Goal: Communication & Community: Answer question/provide support

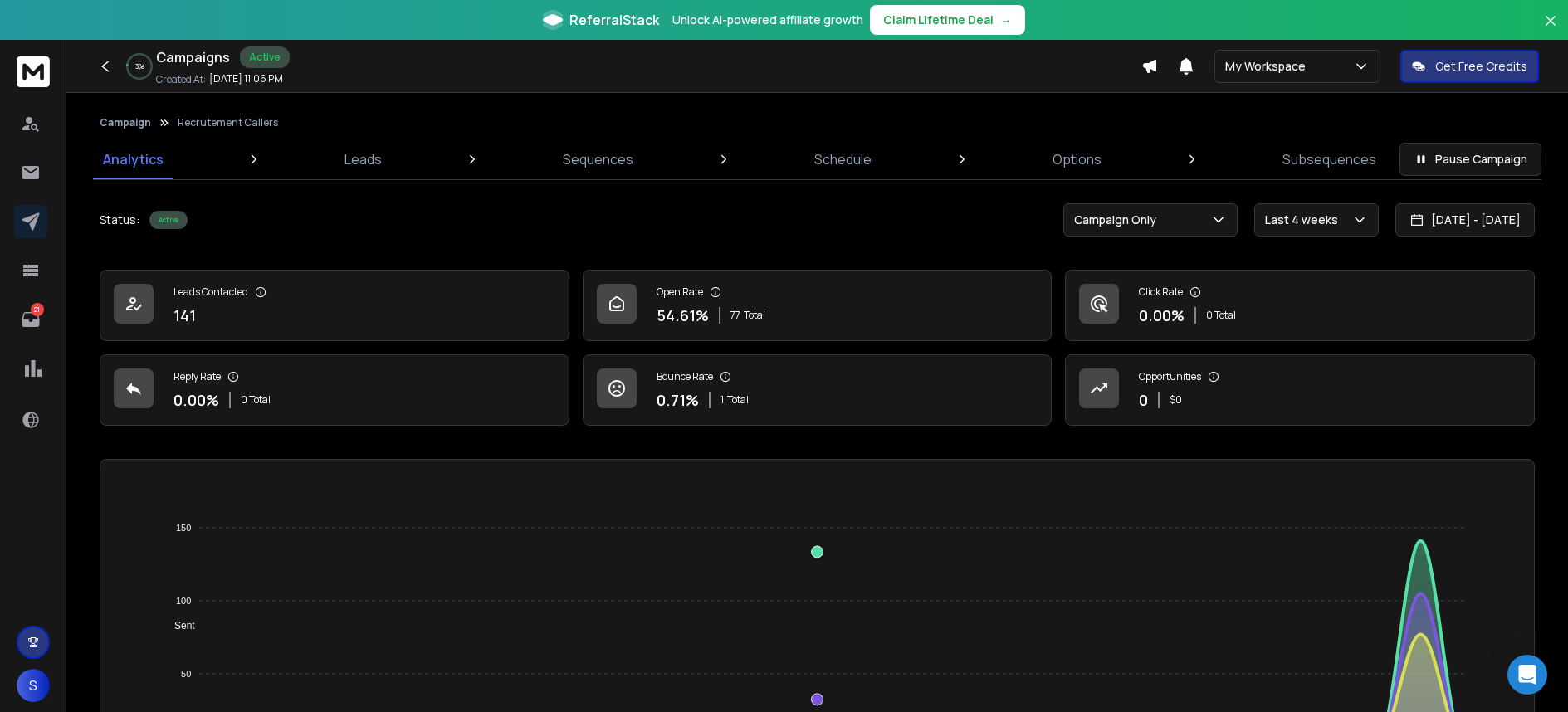
scroll to position [397, 0]
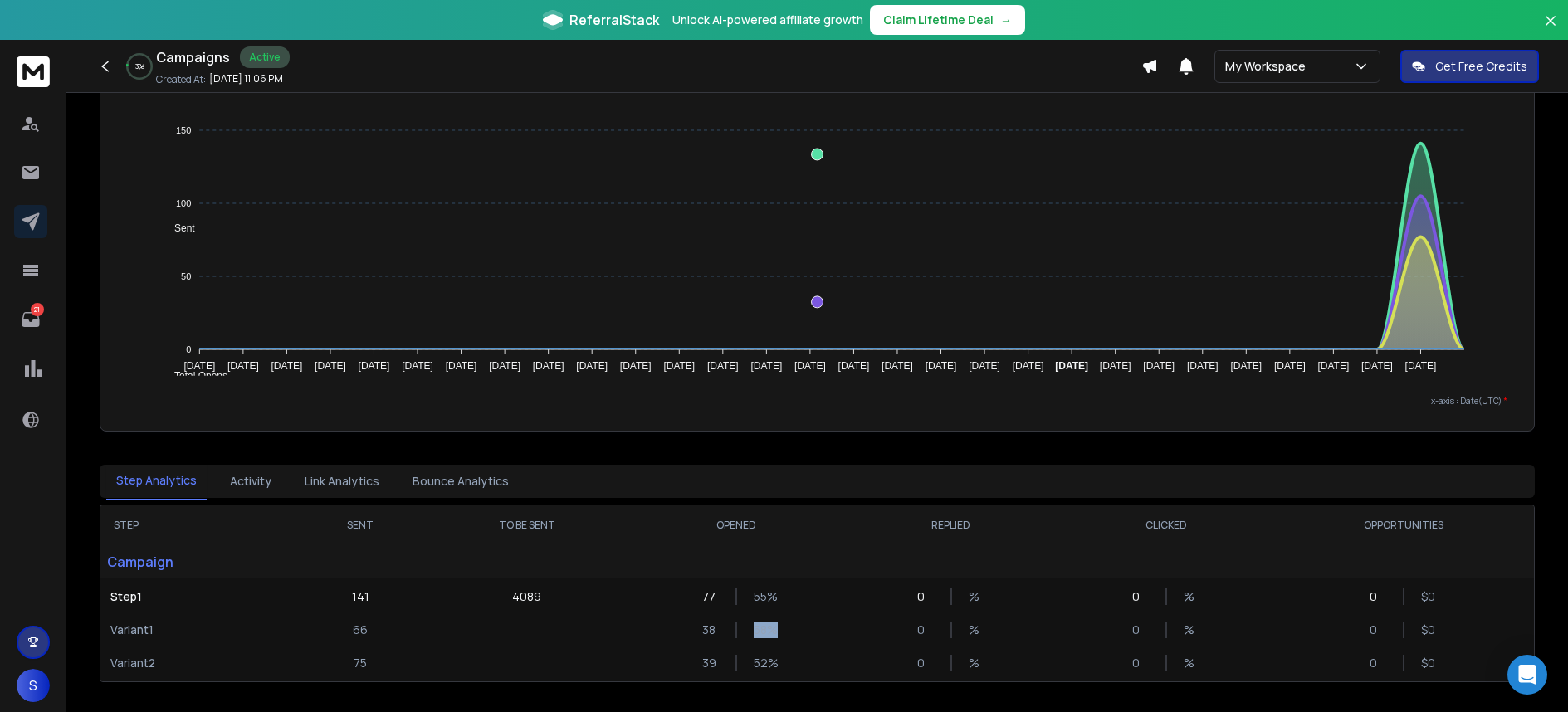
drag, startPoint x: 782, startPoint y: 628, endPoint x: 737, endPoint y: 630, distance: 45.0
click at [738, 629] on div "77 55 % 38 58 % 39 52 %" at bounding box center [735, 630] width 195 height 83
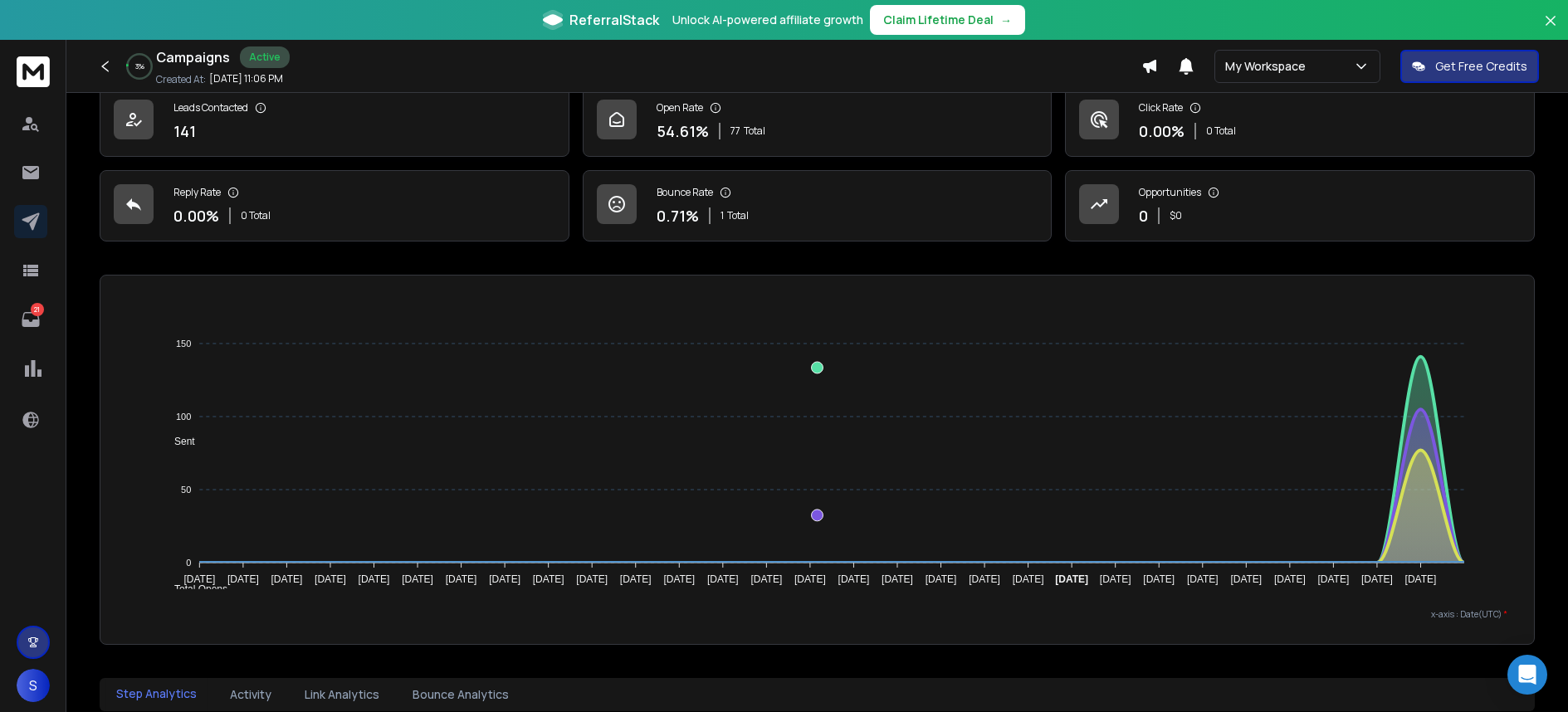
scroll to position [0, 0]
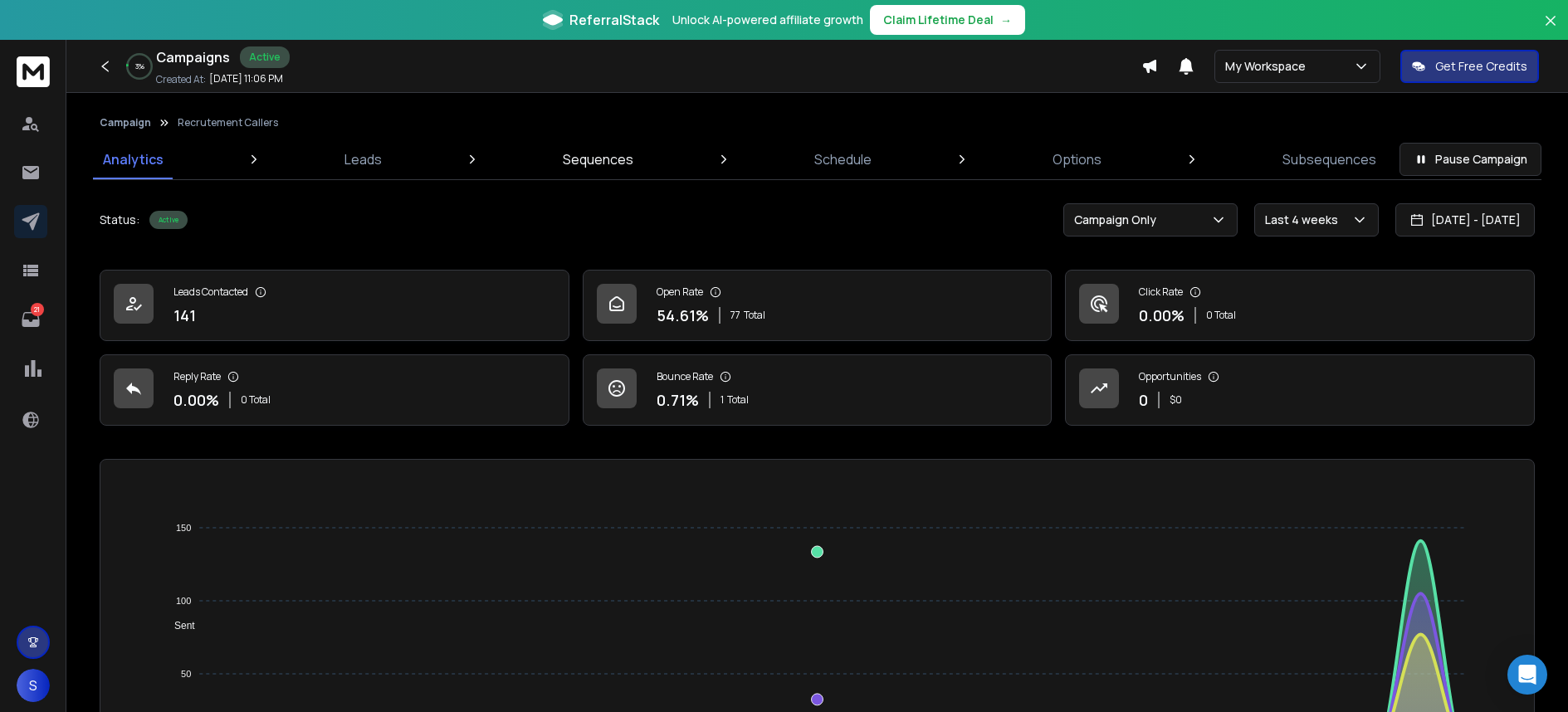
click at [638, 159] on link "Sequences" at bounding box center [598, 159] width 91 height 40
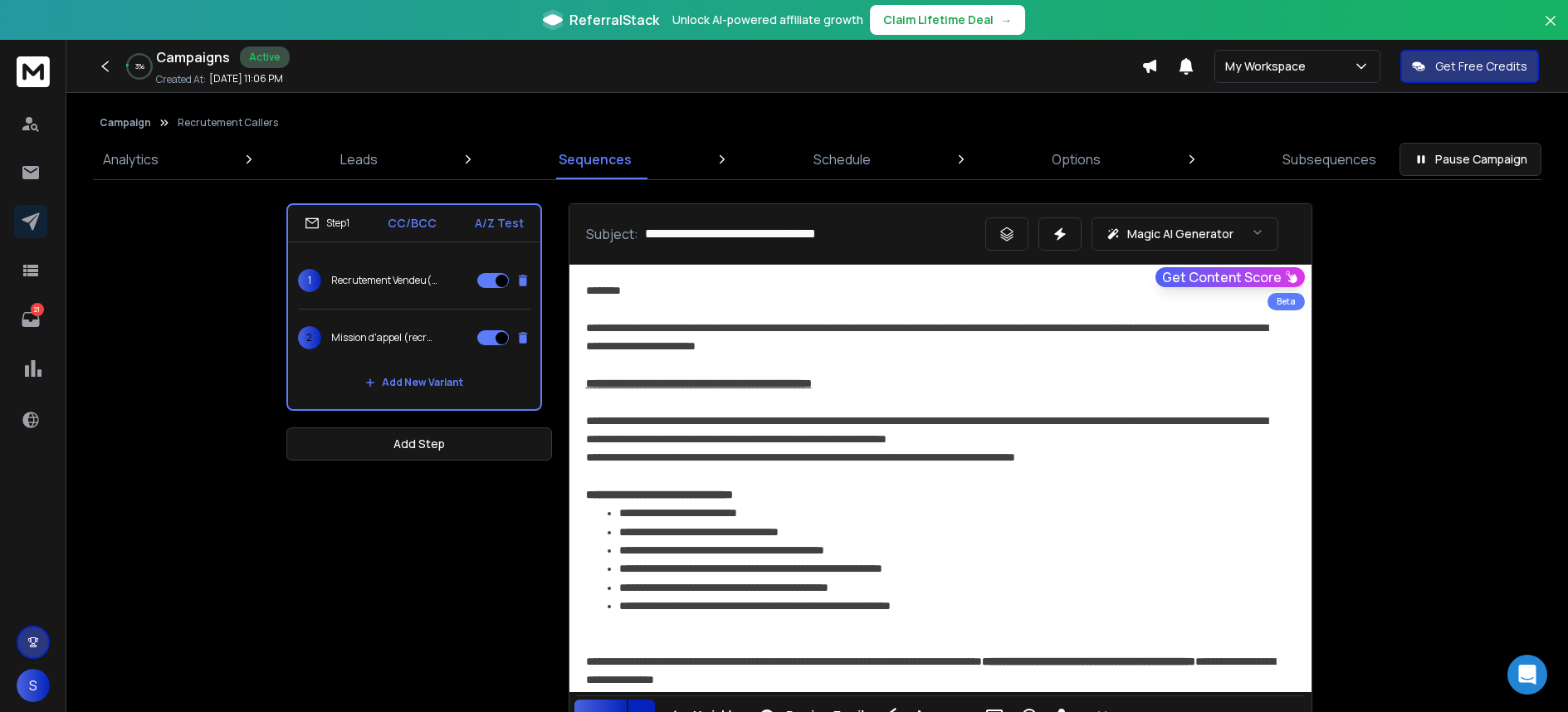
click at [377, 282] on p "Recrutement Vendeu(se)r à distance" at bounding box center [383, 280] width 106 height 13
click at [134, 163] on p "Analytics" at bounding box center [130, 160] width 55 height 20
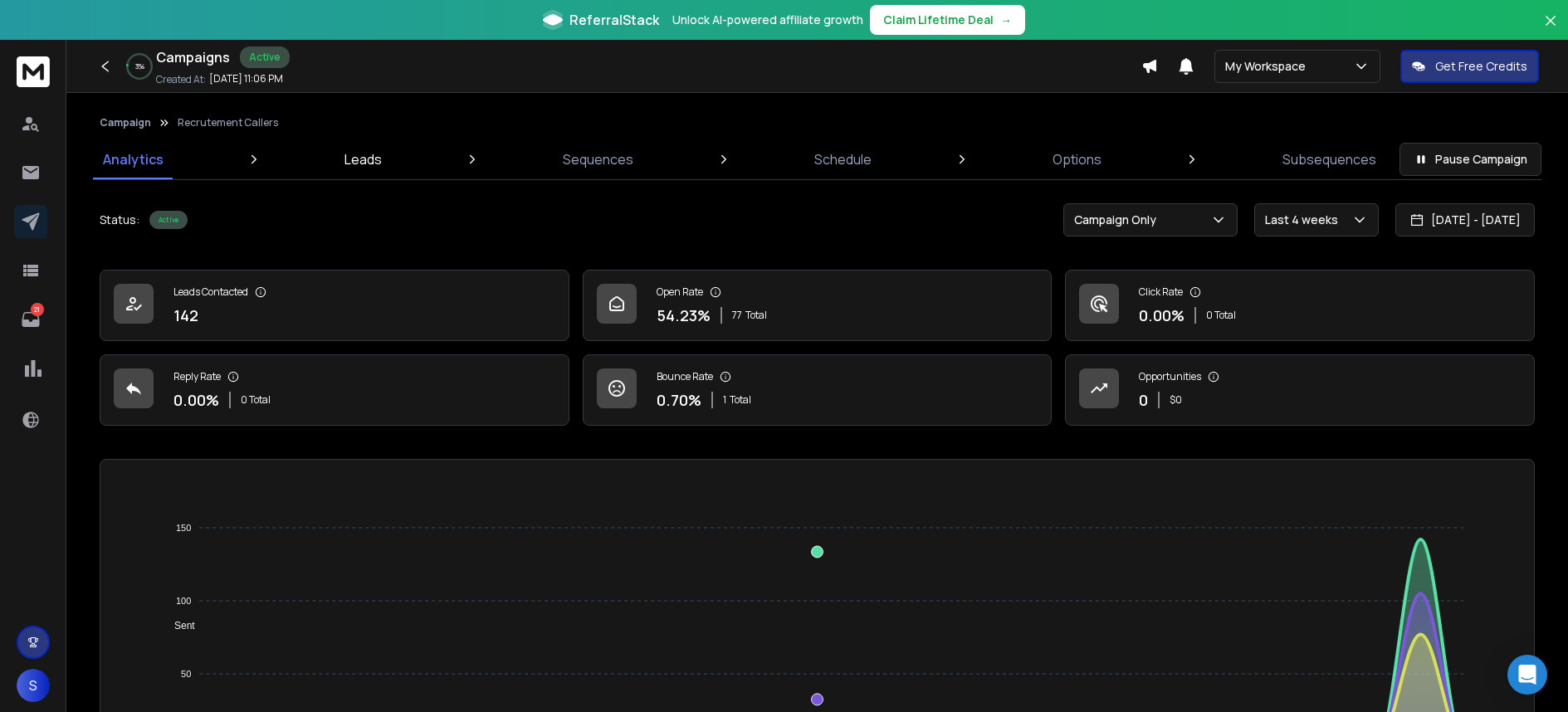
click at [345, 155] on p "Leads" at bounding box center [363, 160] width 37 height 20
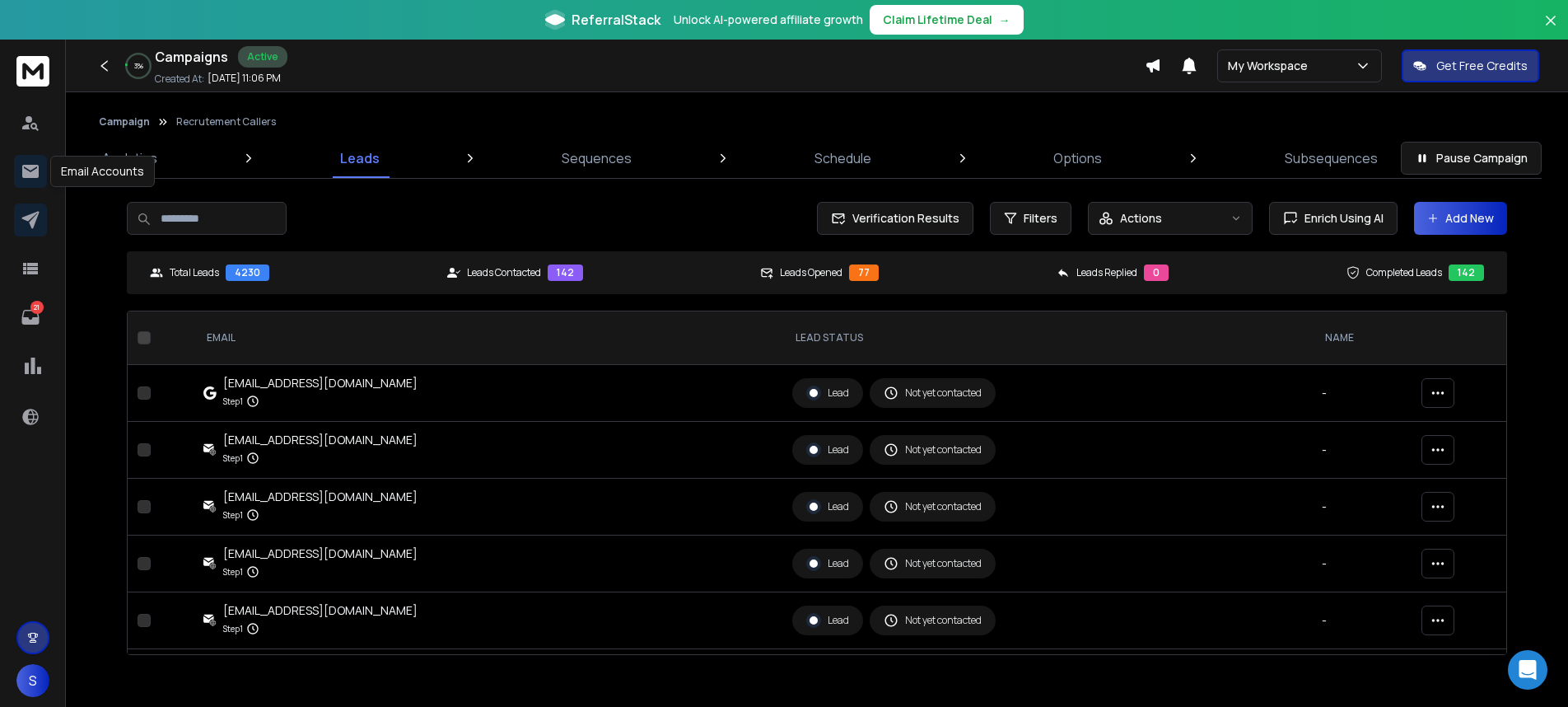
click at [28, 184] on link at bounding box center [30, 171] width 33 height 33
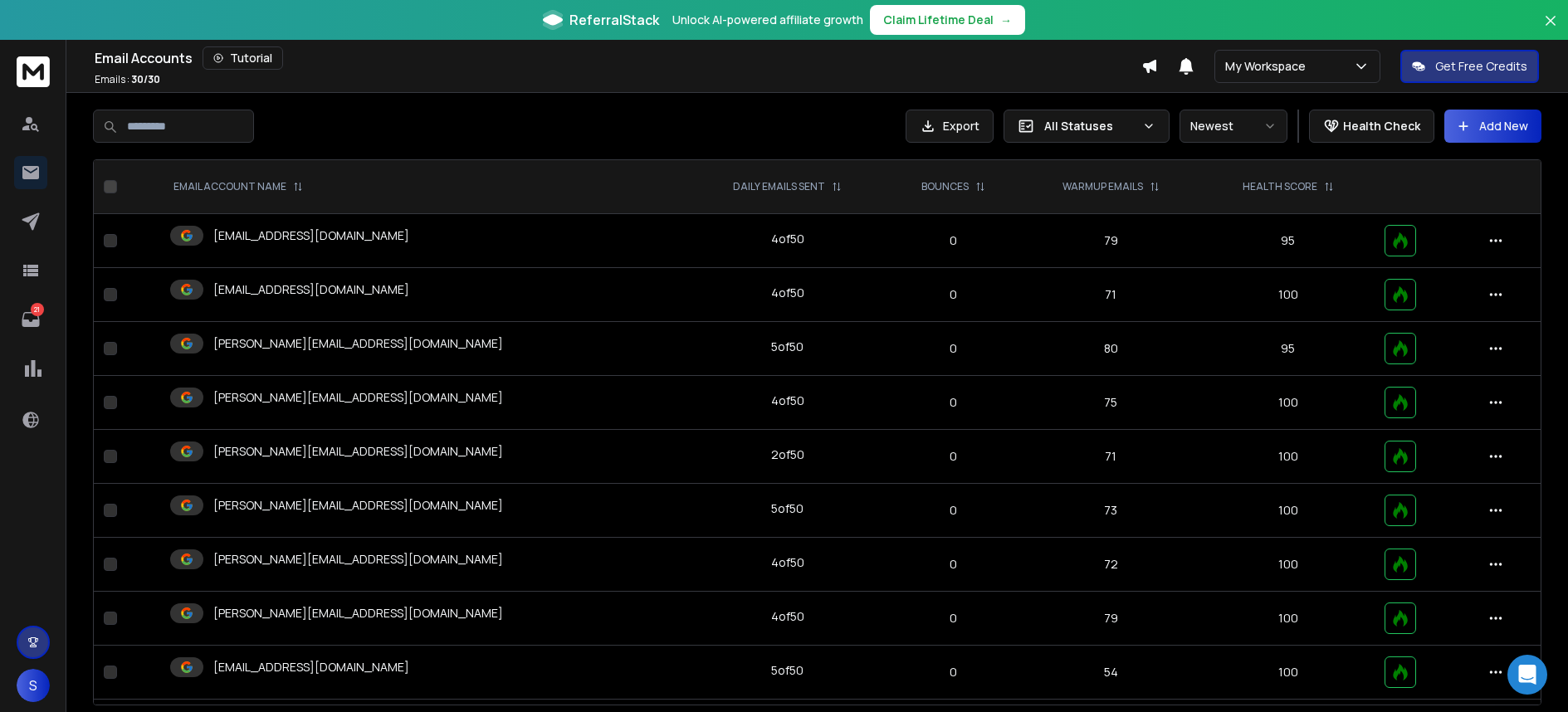
click at [760, 248] on td "4 of 50" at bounding box center [787, 235] width 199 height 43
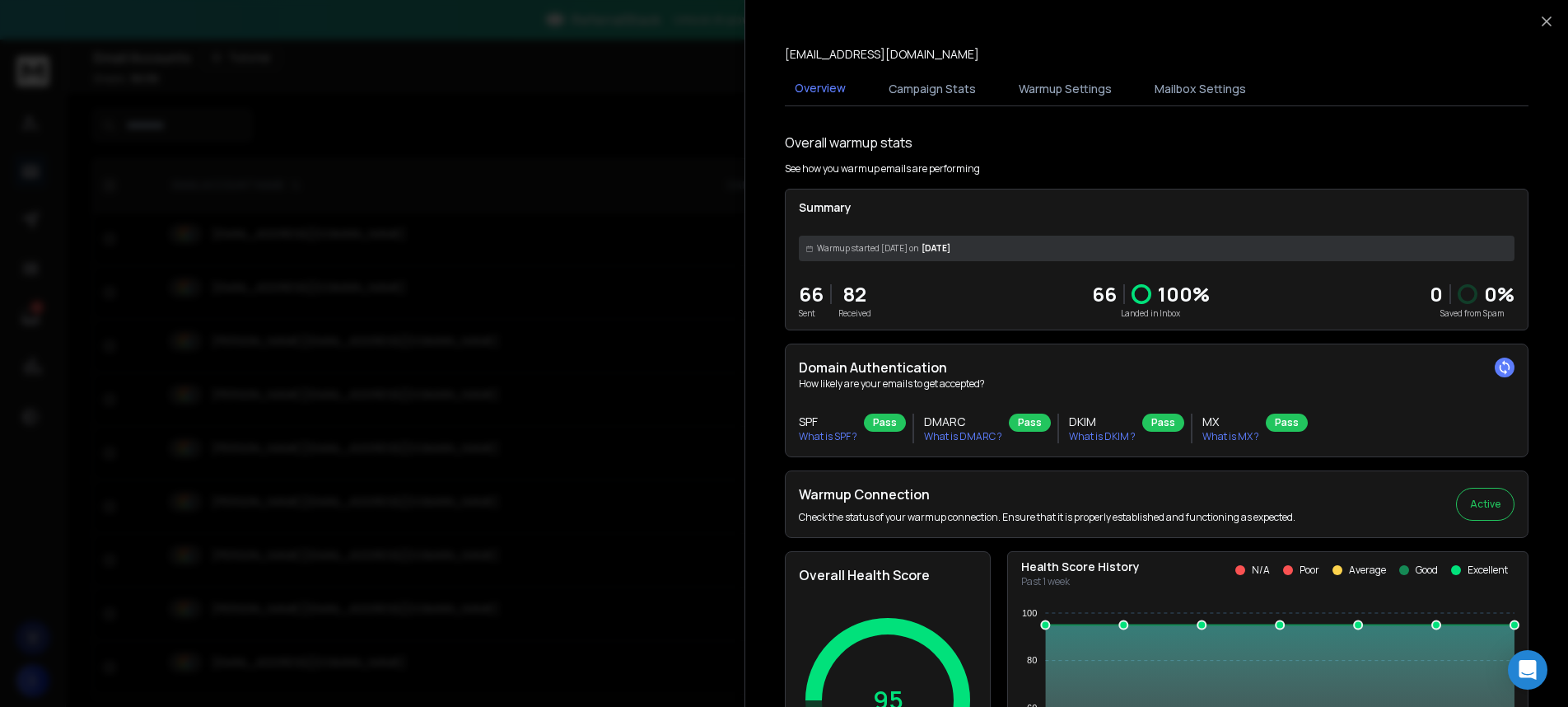
click at [915, 76] on button "Campaign Stats" at bounding box center [932, 89] width 107 height 37
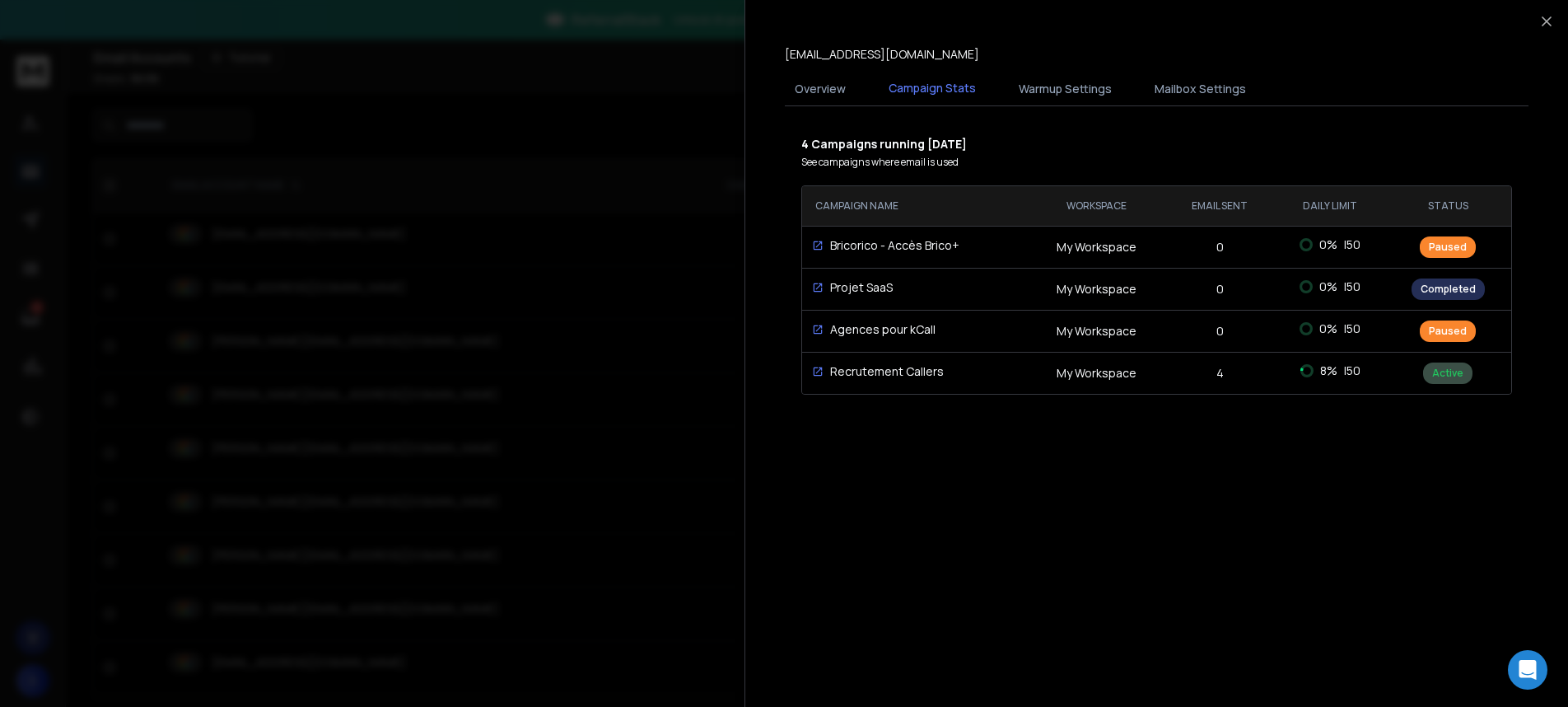
click at [1189, 84] on button "Mailbox Settings" at bounding box center [1199, 89] width 111 height 37
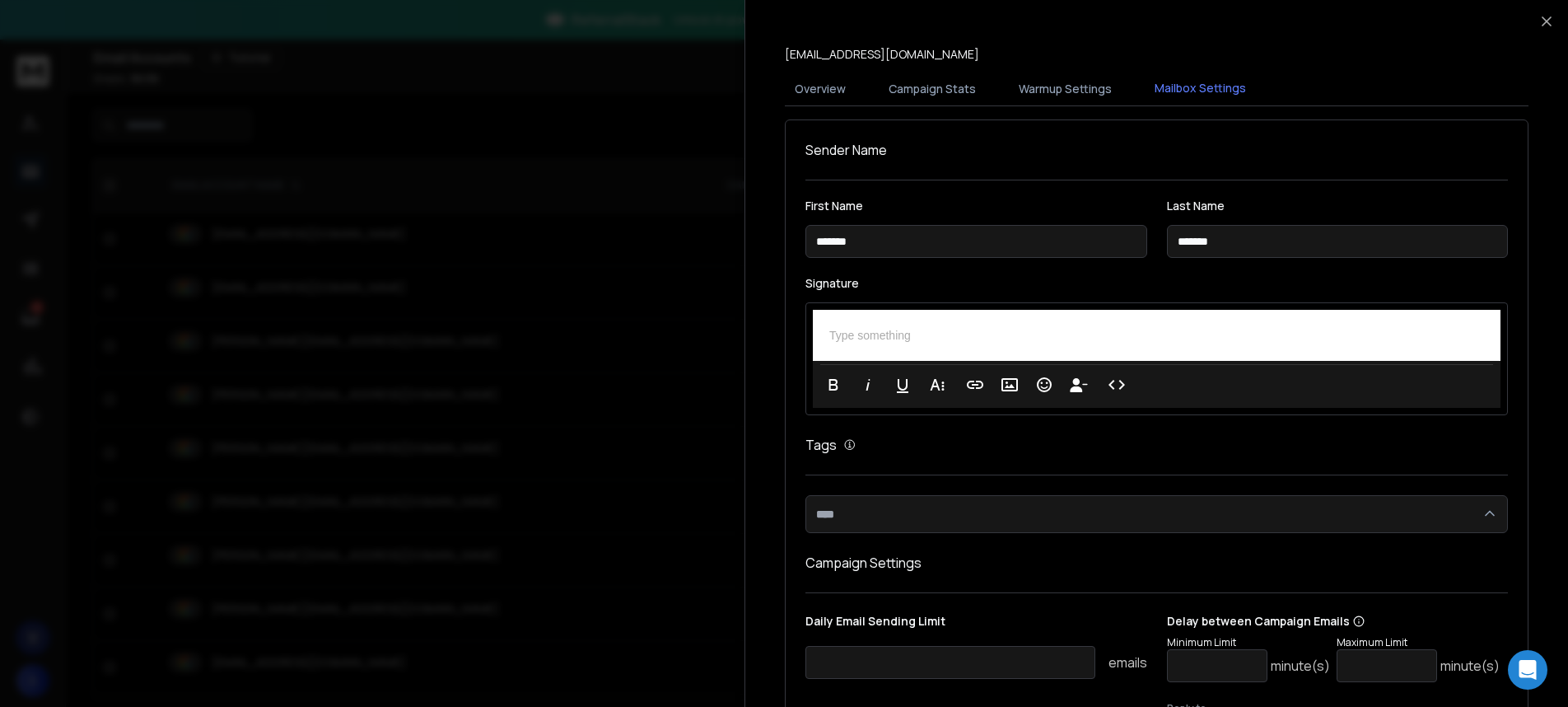
click at [1058, 80] on button "Warmup Settings" at bounding box center [1065, 89] width 113 height 37
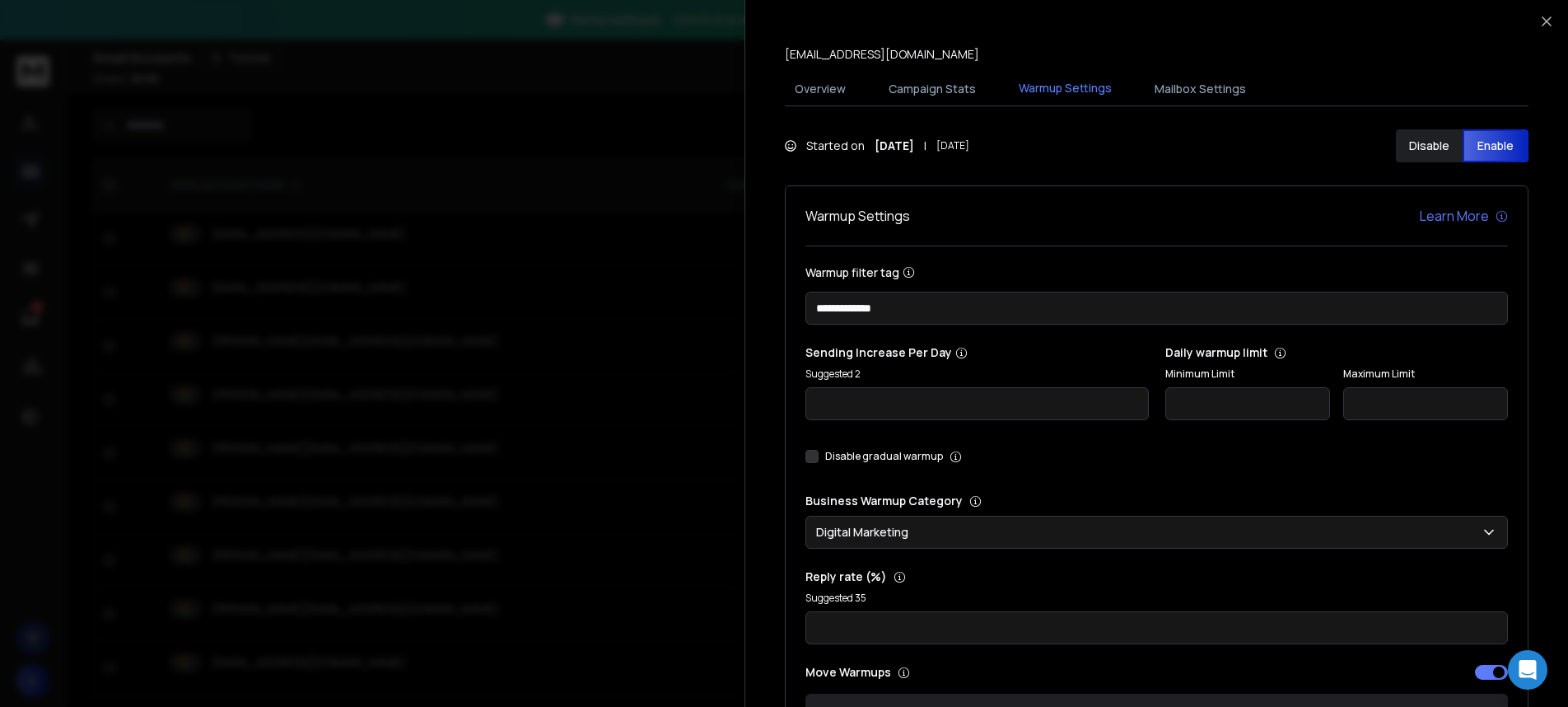
click at [820, 86] on button "Overview" at bounding box center [820, 89] width 71 height 37
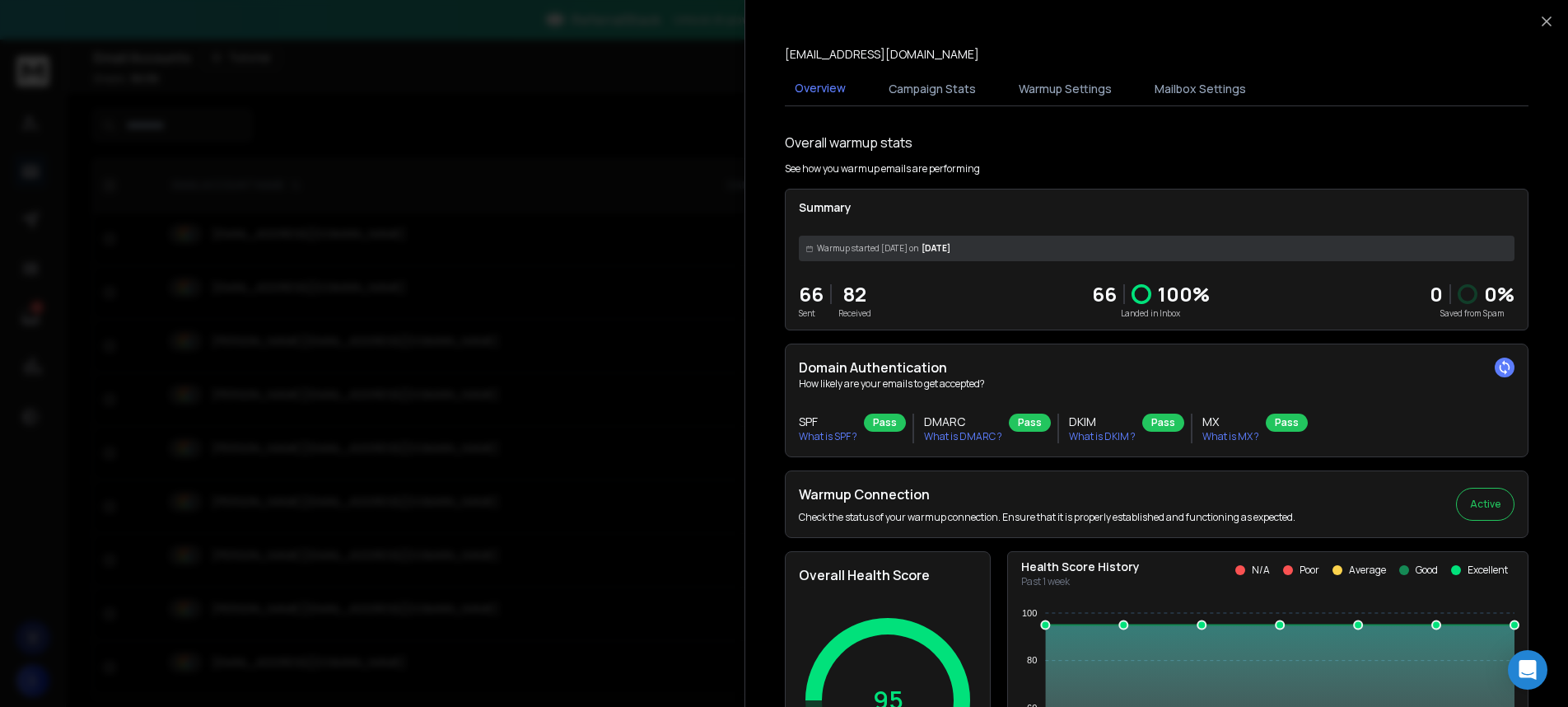
click at [925, 77] on button "Campaign Stats" at bounding box center [932, 89] width 107 height 37
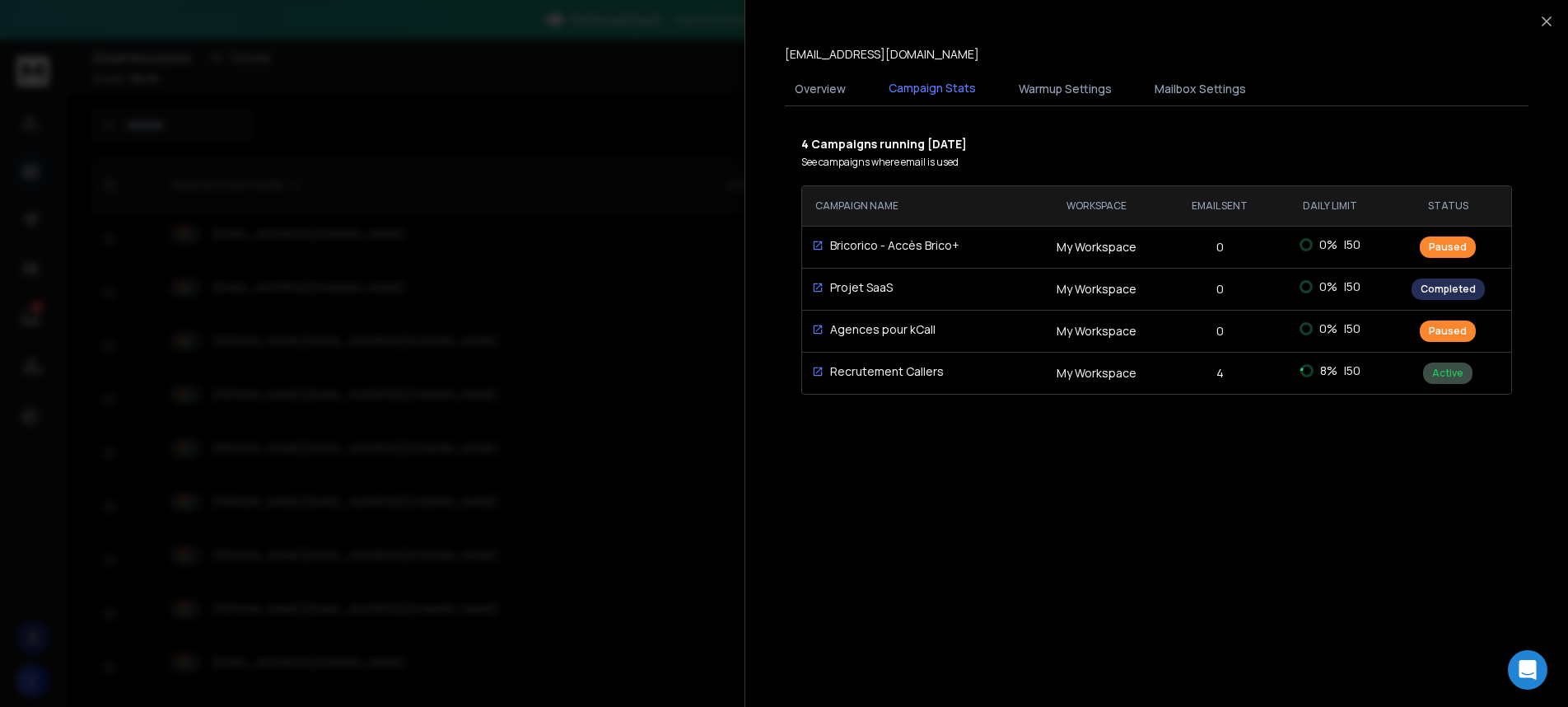
click at [1055, 80] on button "Warmup Settings" at bounding box center [1065, 89] width 113 height 37
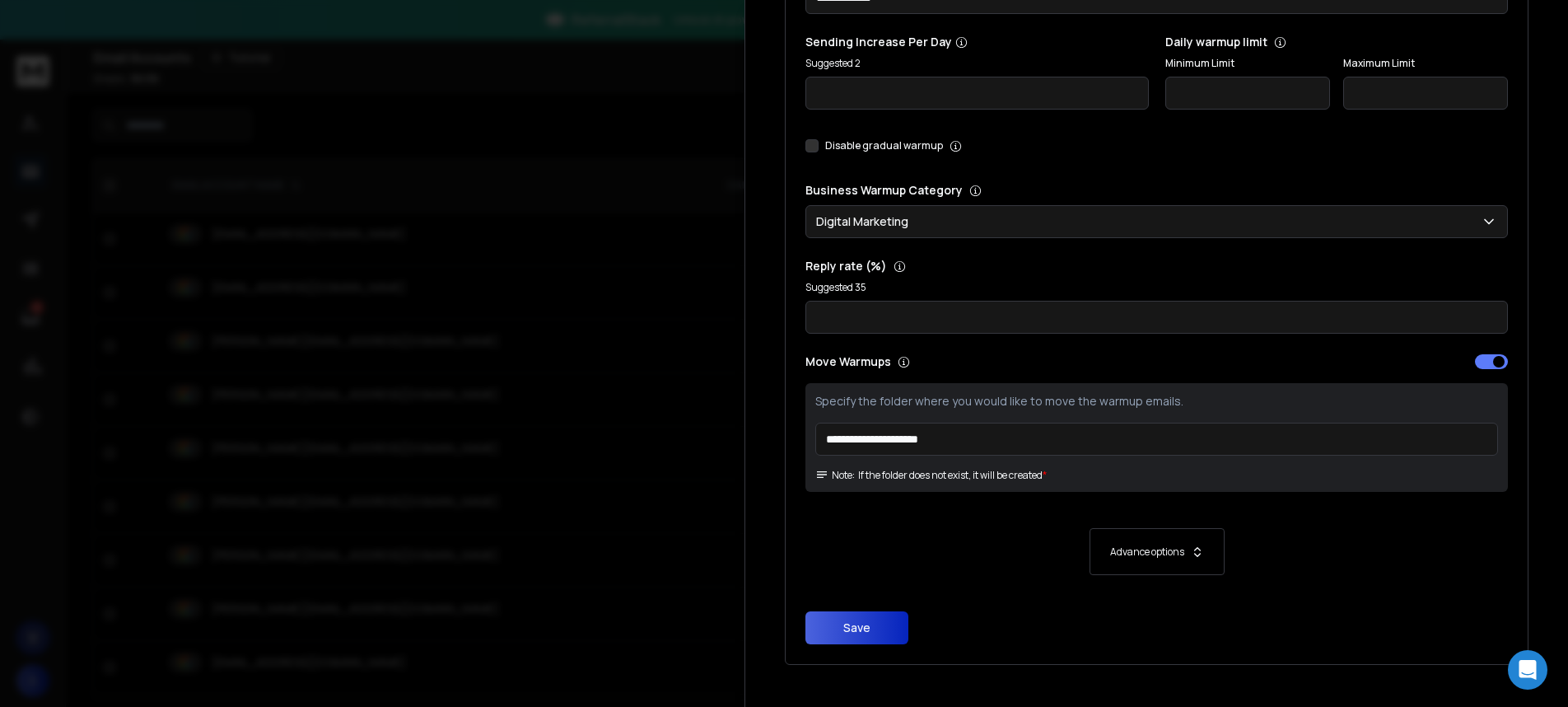
scroll to position [315, 0]
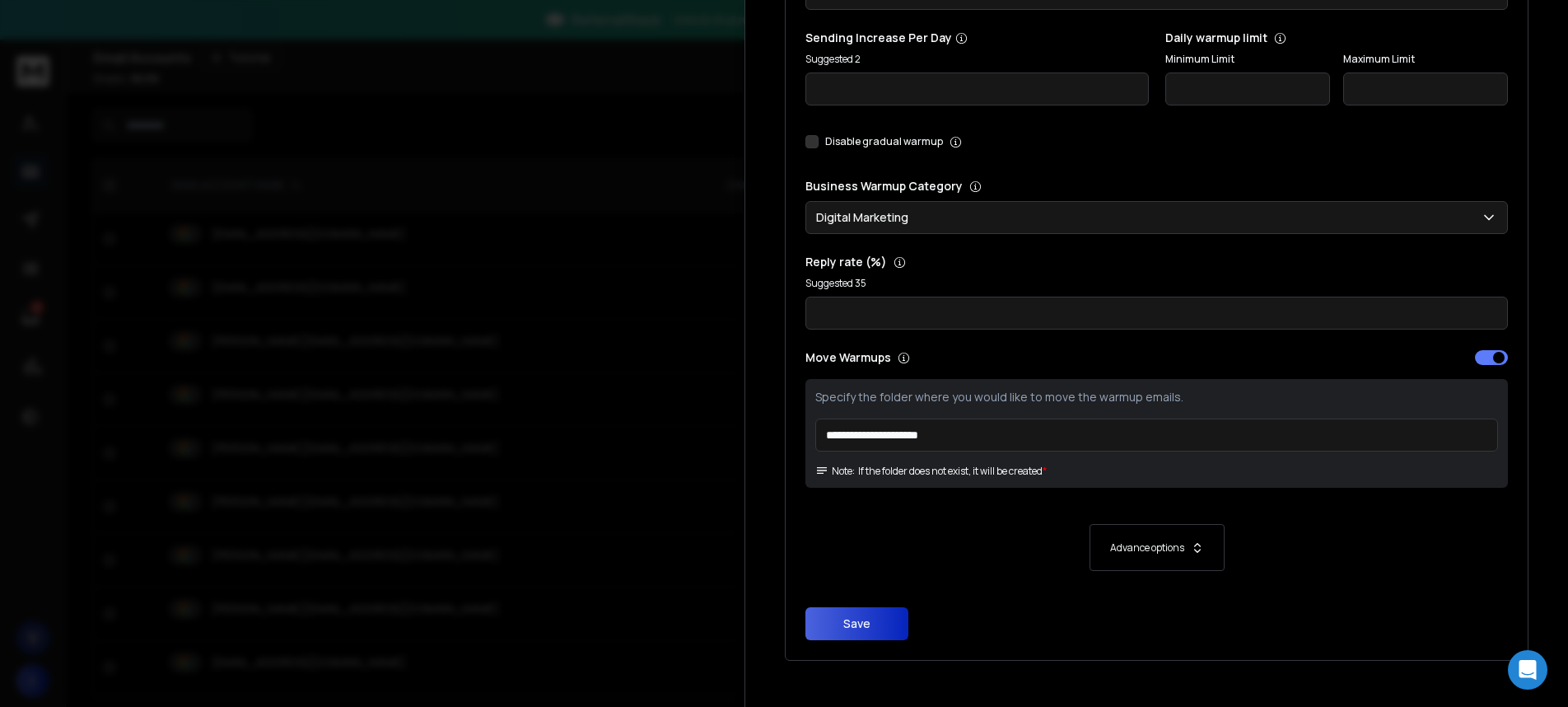
click at [1140, 561] on div "Advance options" at bounding box center [1156, 547] width 135 height 47
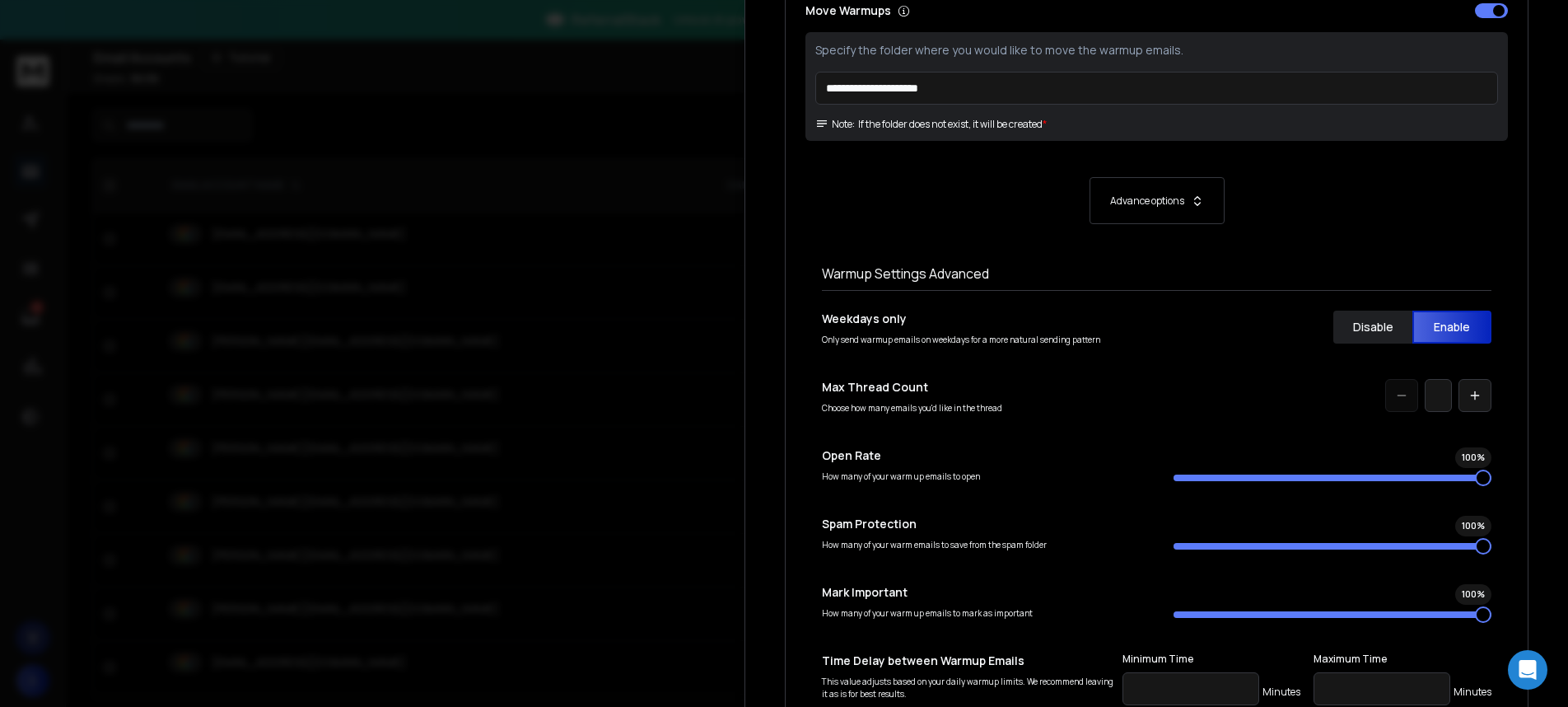
scroll to position [28, 0]
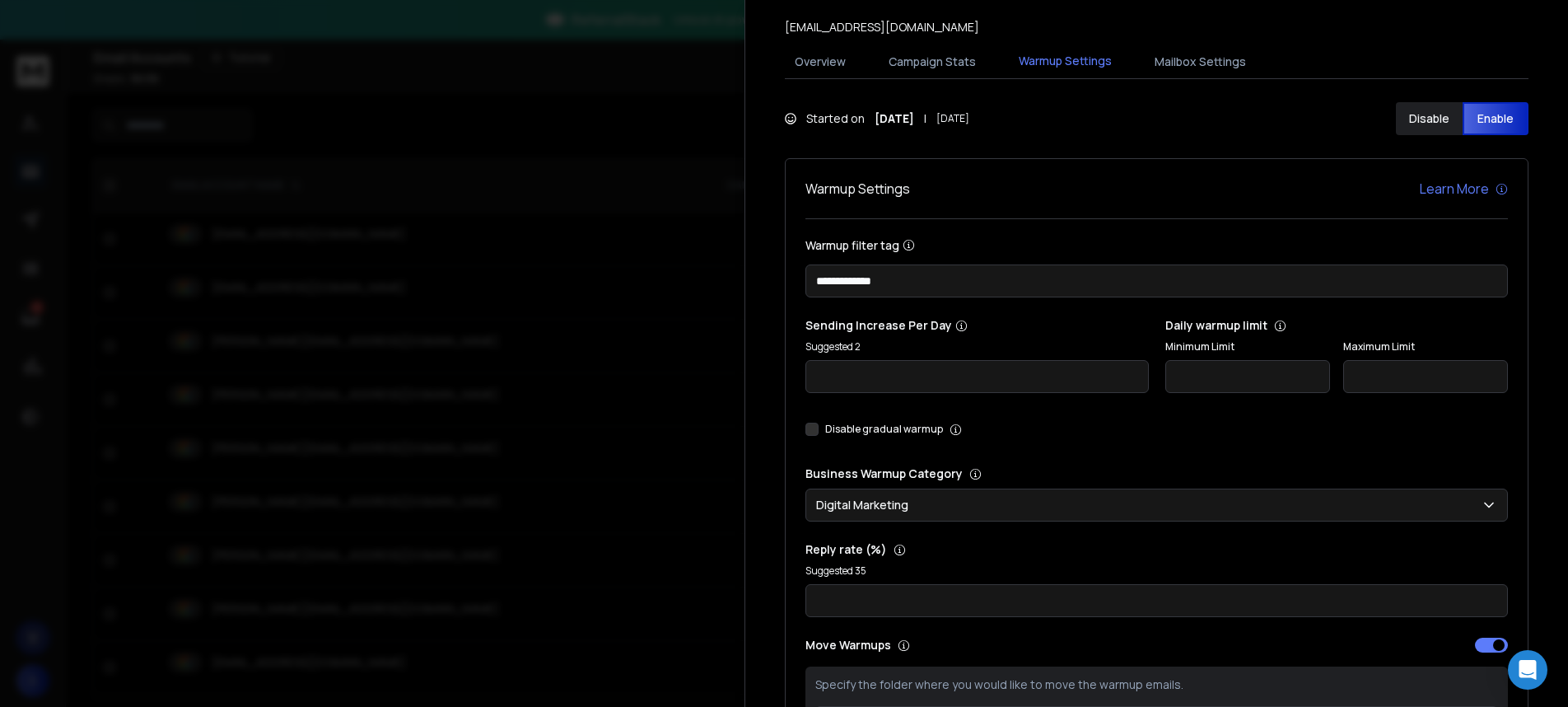
click at [1198, 52] on button "Mailbox Settings" at bounding box center [1199, 62] width 111 height 37
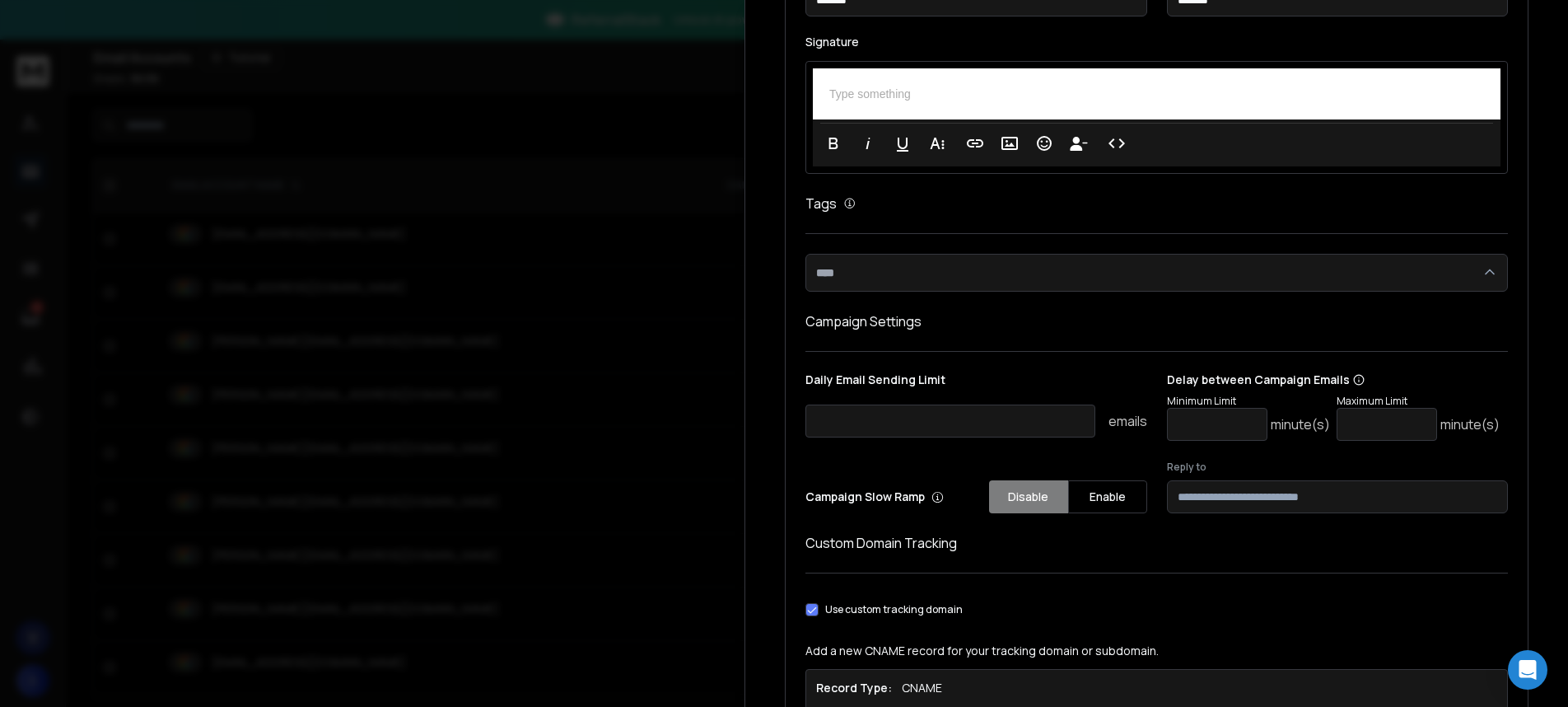
scroll to position [295, 0]
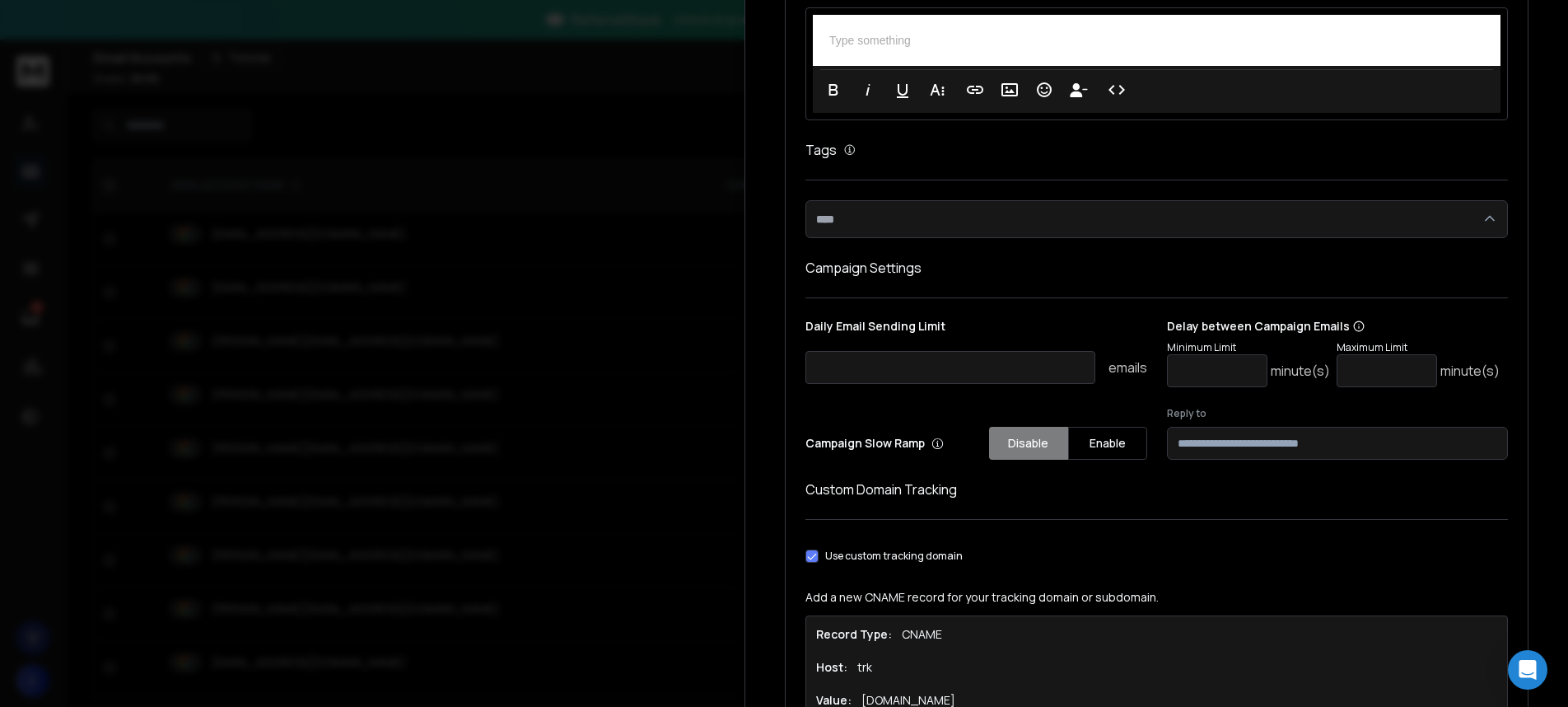
click at [1260, 447] on input "text" at bounding box center [1338, 443] width 342 height 33
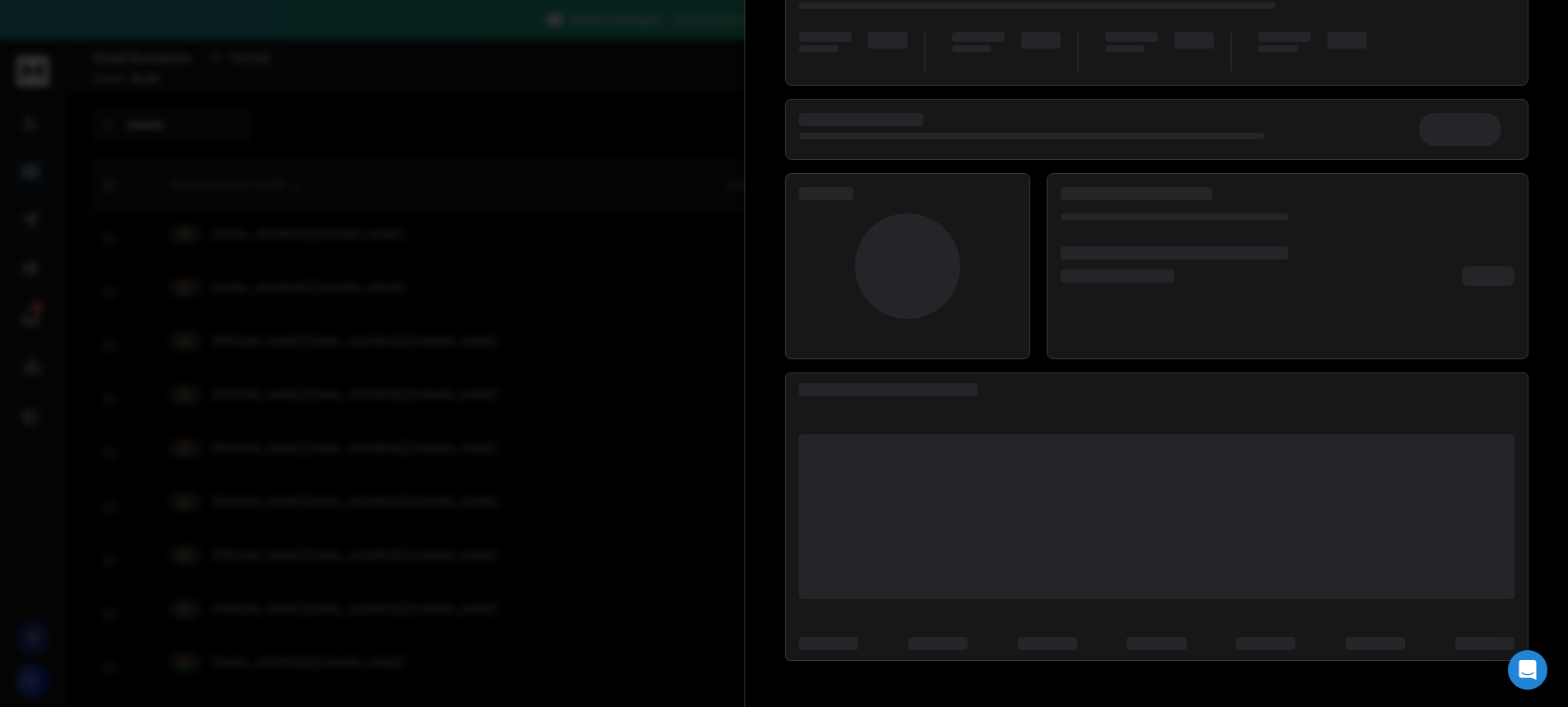
click at [513, 454] on div at bounding box center [784, 353] width 1568 height 707
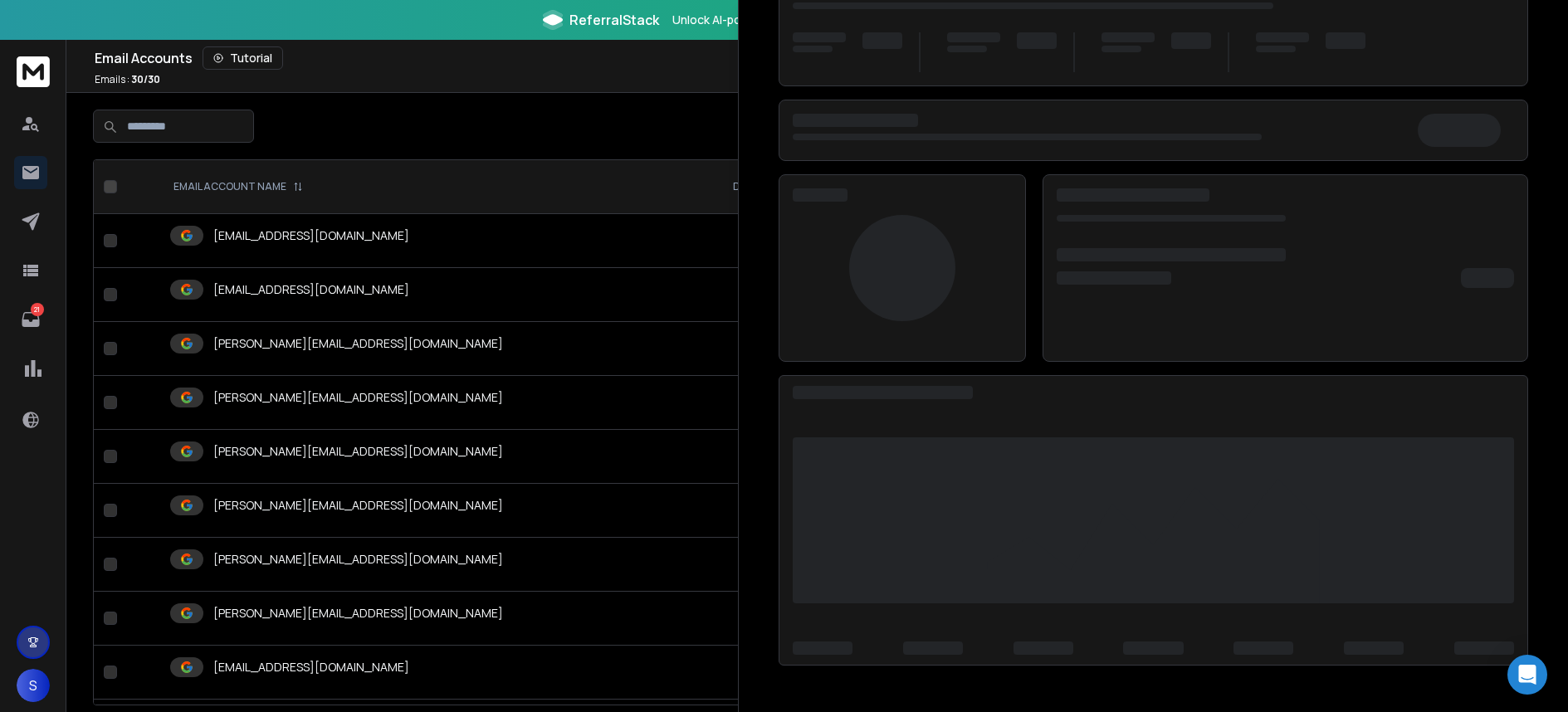
scroll to position [0, 0]
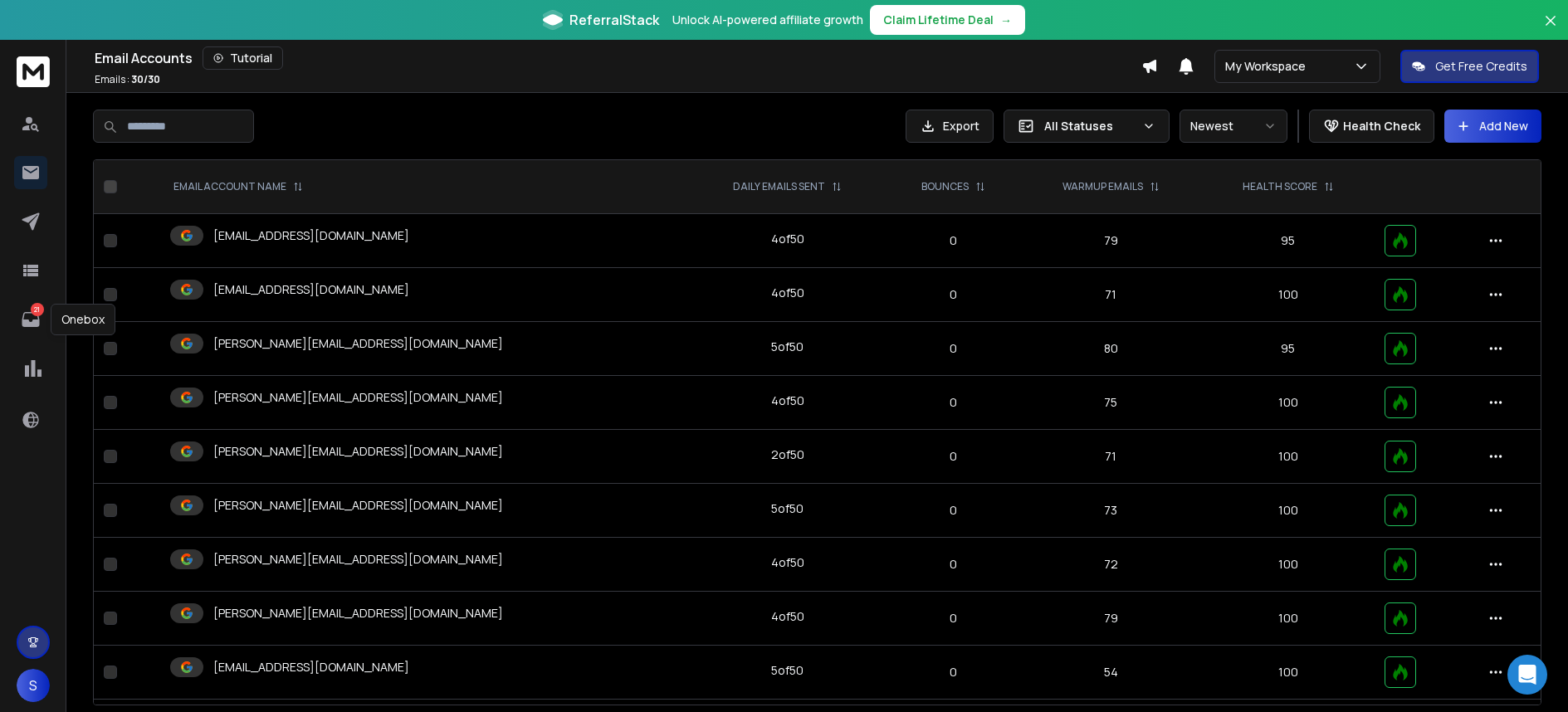
click at [12, 322] on div "21 S" at bounding box center [33, 379] width 67 height 679
click at [18, 323] on link "21" at bounding box center [30, 320] width 33 height 33
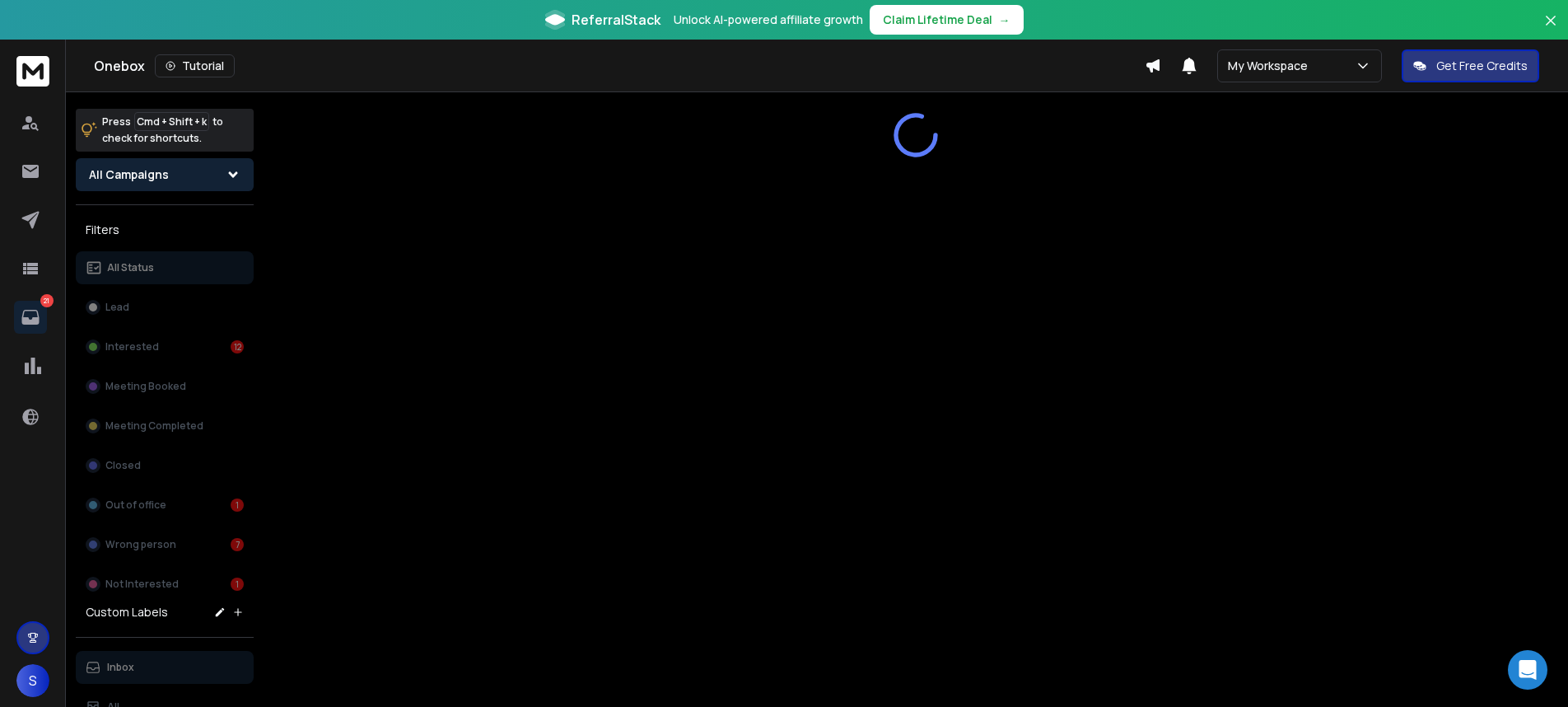
click at [200, 171] on button "All Campaigns" at bounding box center [165, 174] width 178 height 33
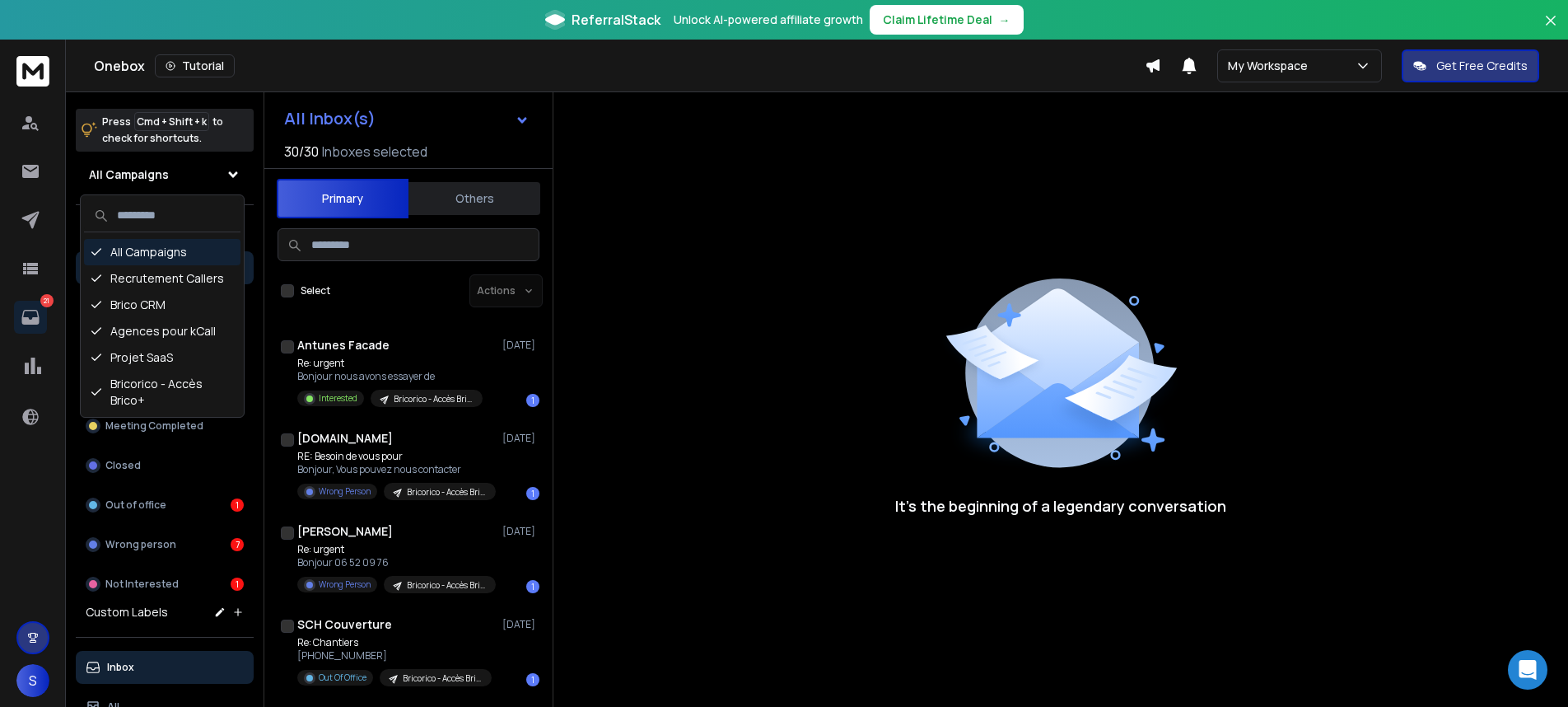
click at [153, 244] on div "All Campaigns" at bounding box center [162, 251] width 157 height 27
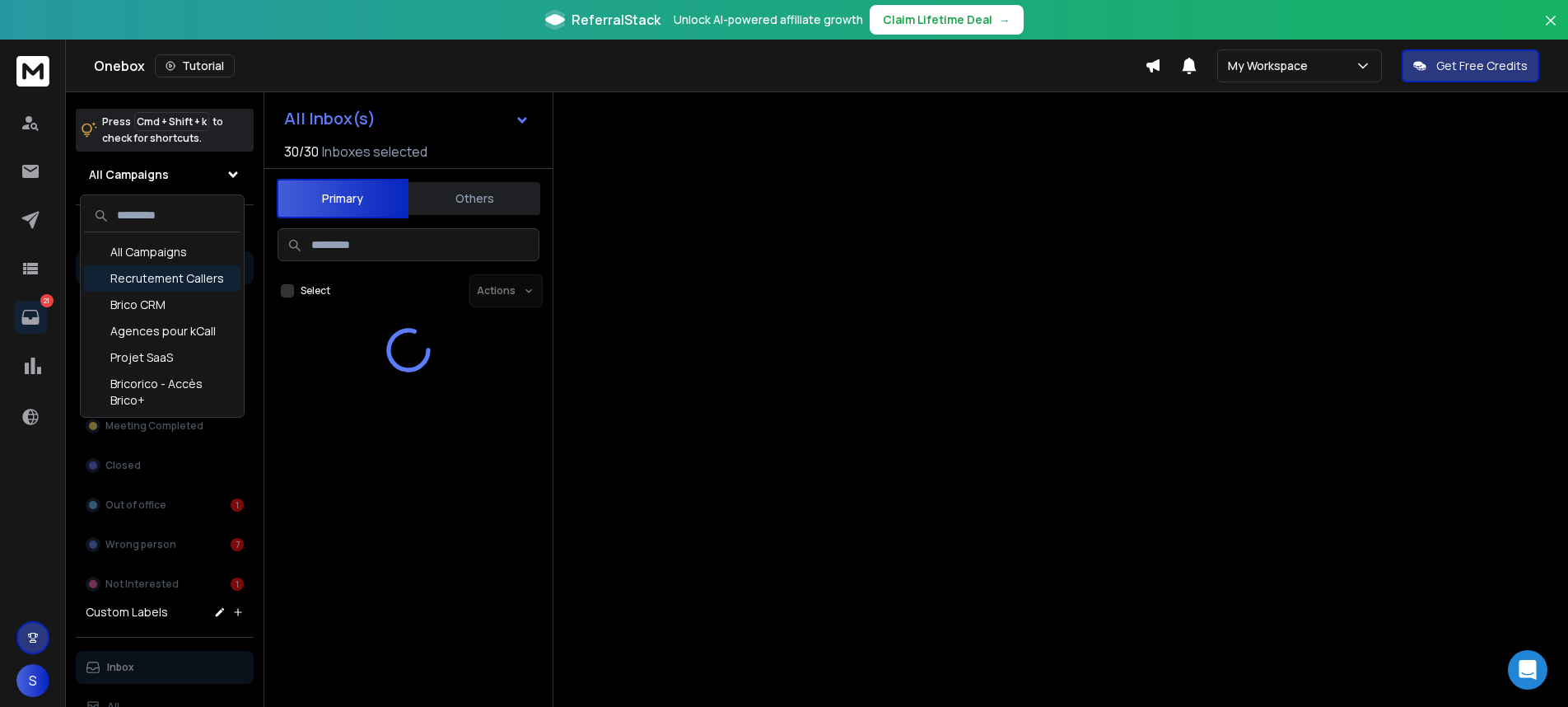
drag, startPoint x: 175, startPoint y: 275, endPoint x: 203, endPoint y: 278, distance: 28.2
click at [176, 275] on div "Recrutement Callers" at bounding box center [162, 278] width 157 height 27
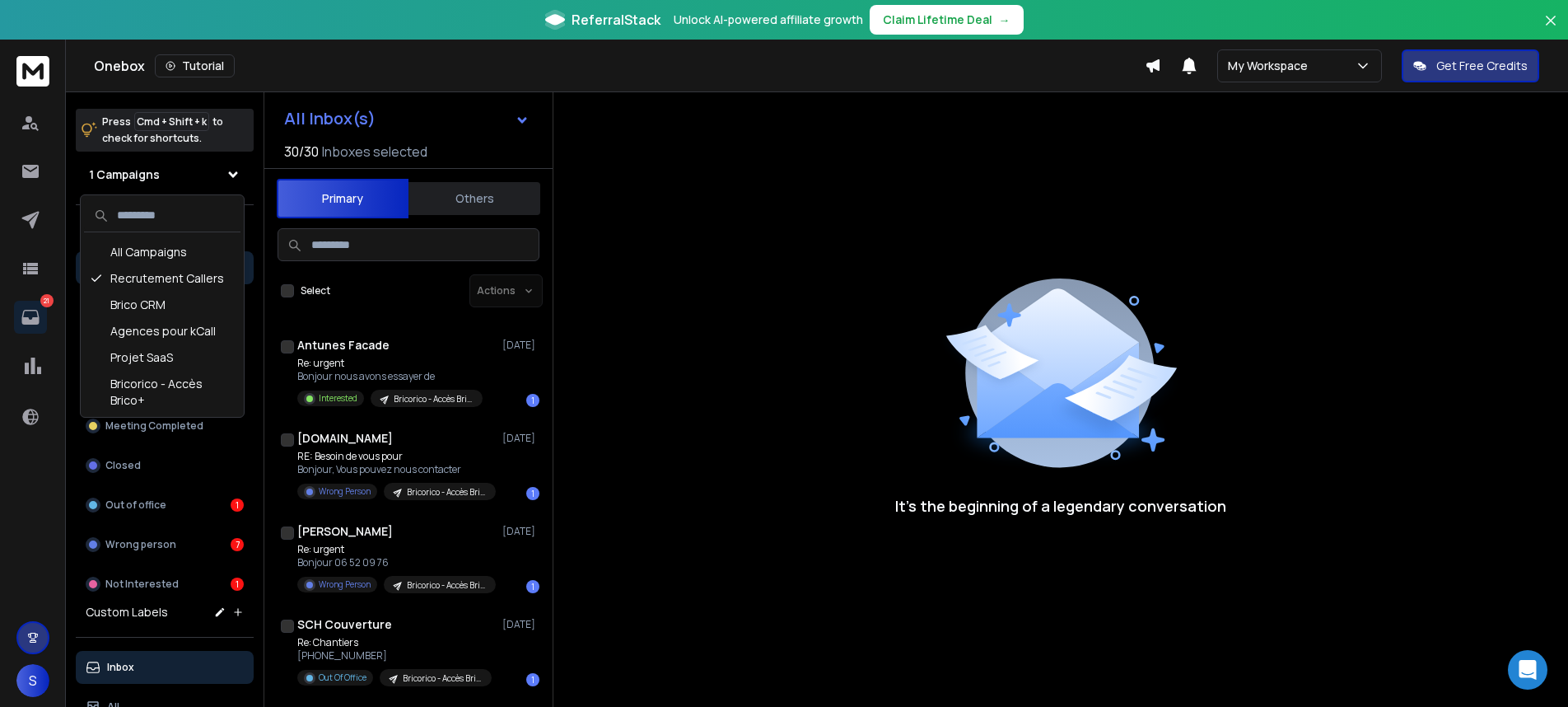
click at [840, 297] on div "It’s the beginning of a legendary conversation" at bounding box center [1061, 392] width 1014 height 601
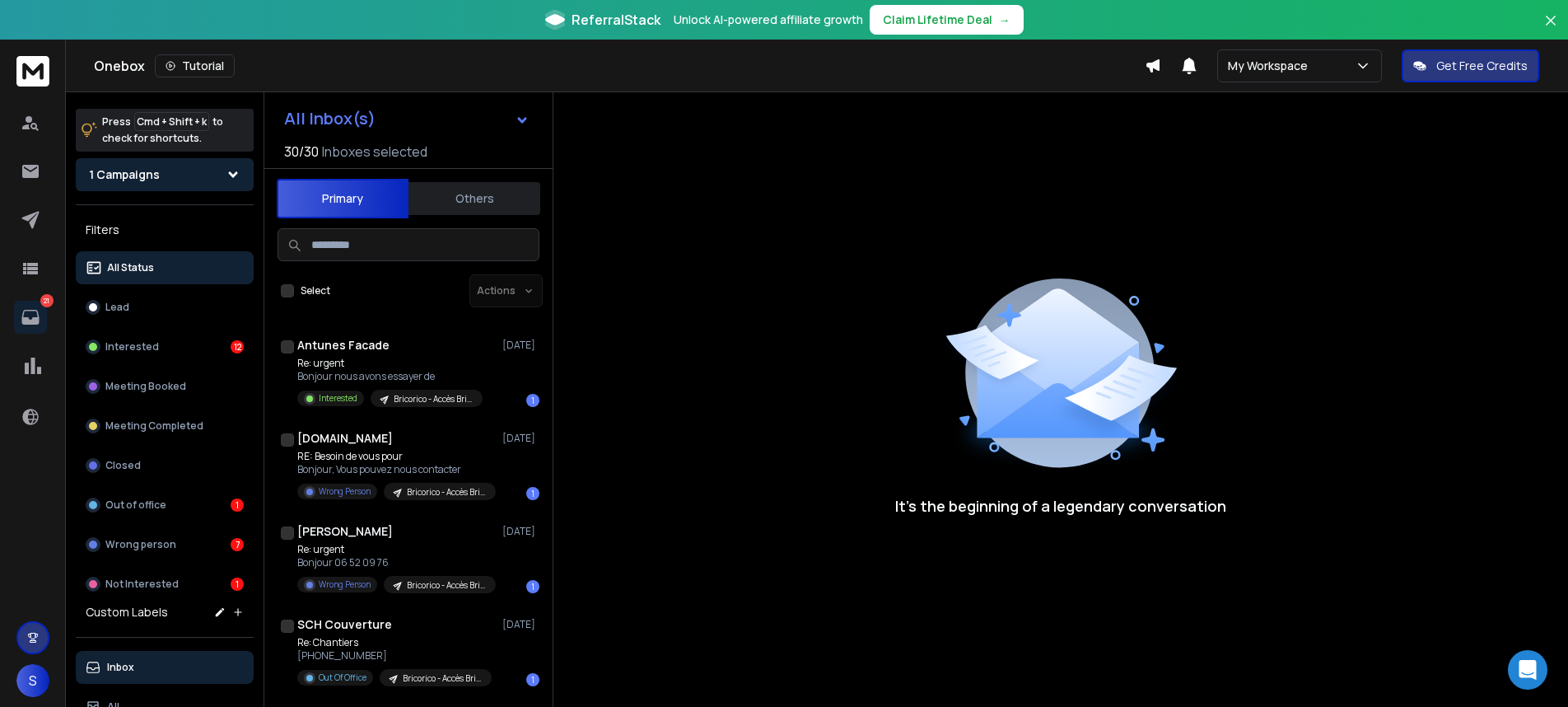
click at [193, 165] on button "1 Campaigns" at bounding box center [165, 174] width 178 height 33
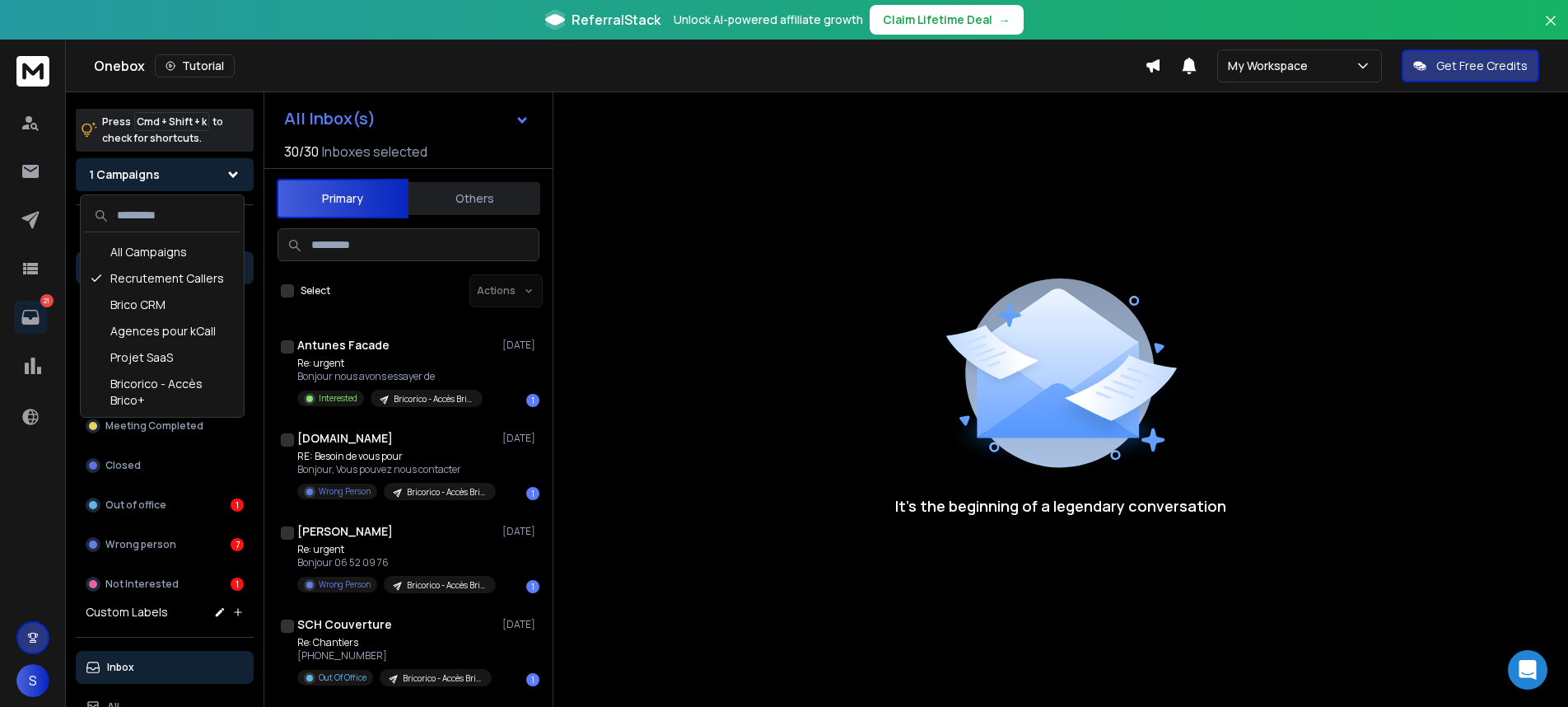
click at [193, 166] on button "1 Campaigns" at bounding box center [165, 174] width 178 height 33
click at [626, 299] on div "It’s the beginning of a legendary conversation" at bounding box center [1061, 392] width 1014 height 601
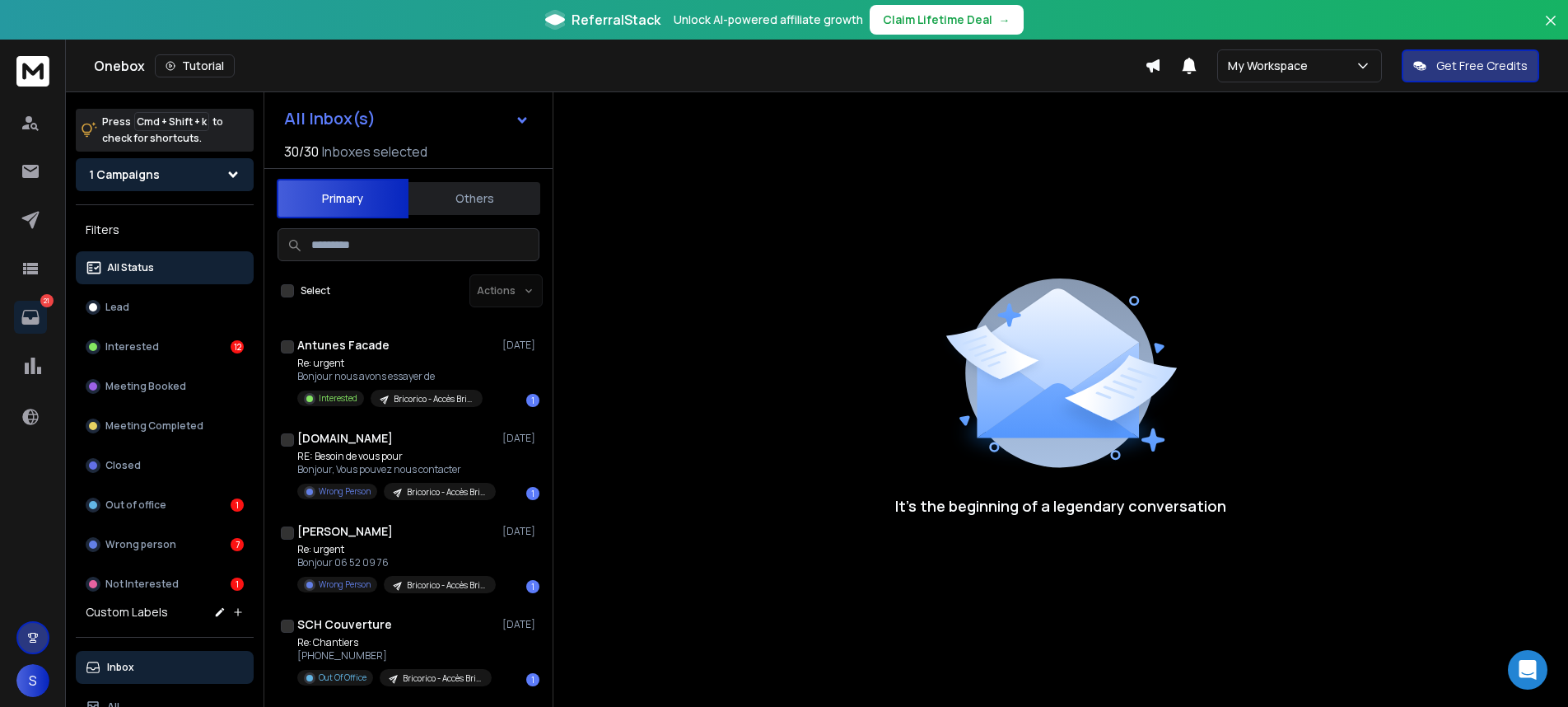
click at [166, 182] on button "1 Campaigns" at bounding box center [165, 174] width 178 height 33
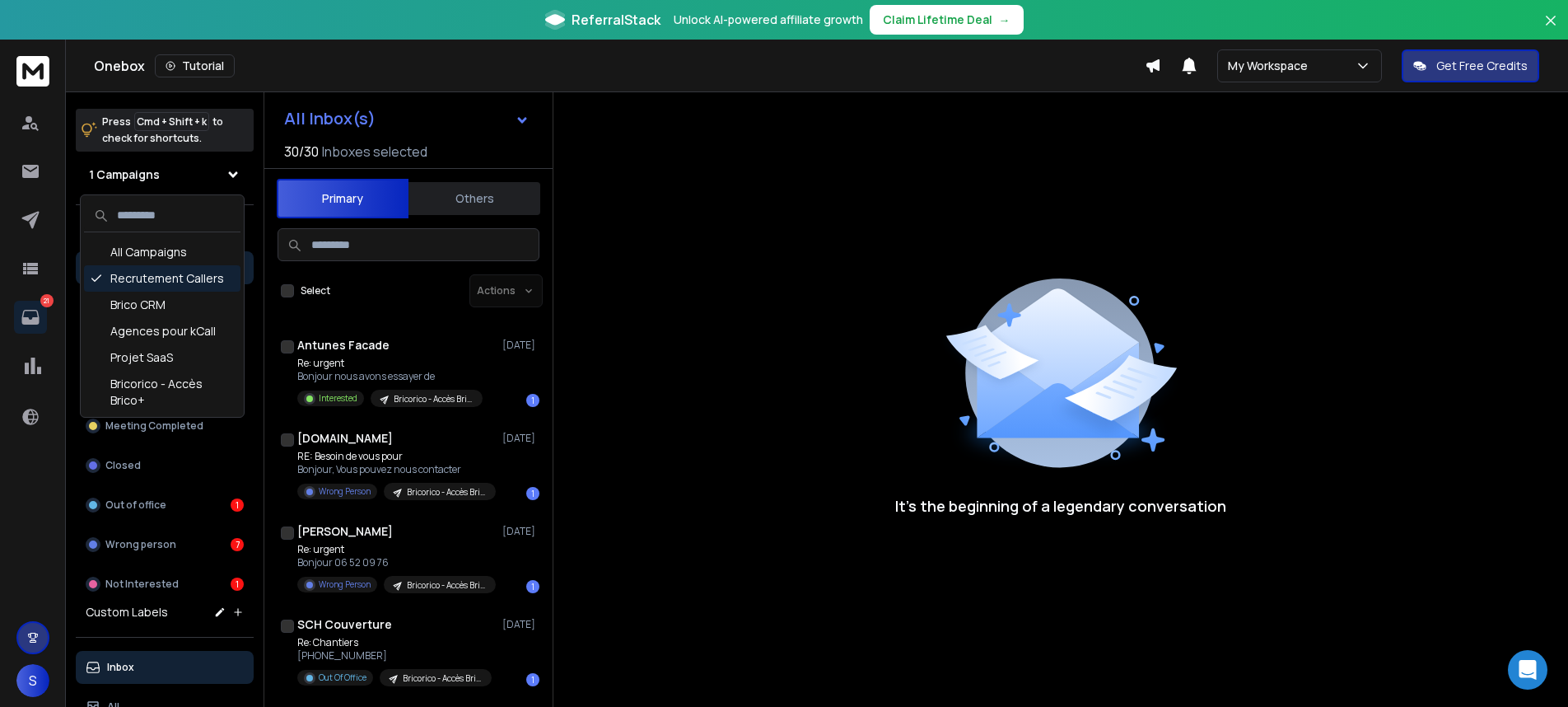
click at [186, 275] on div "Recrutement Callers" at bounding box center [162, 278] width 157 height 27
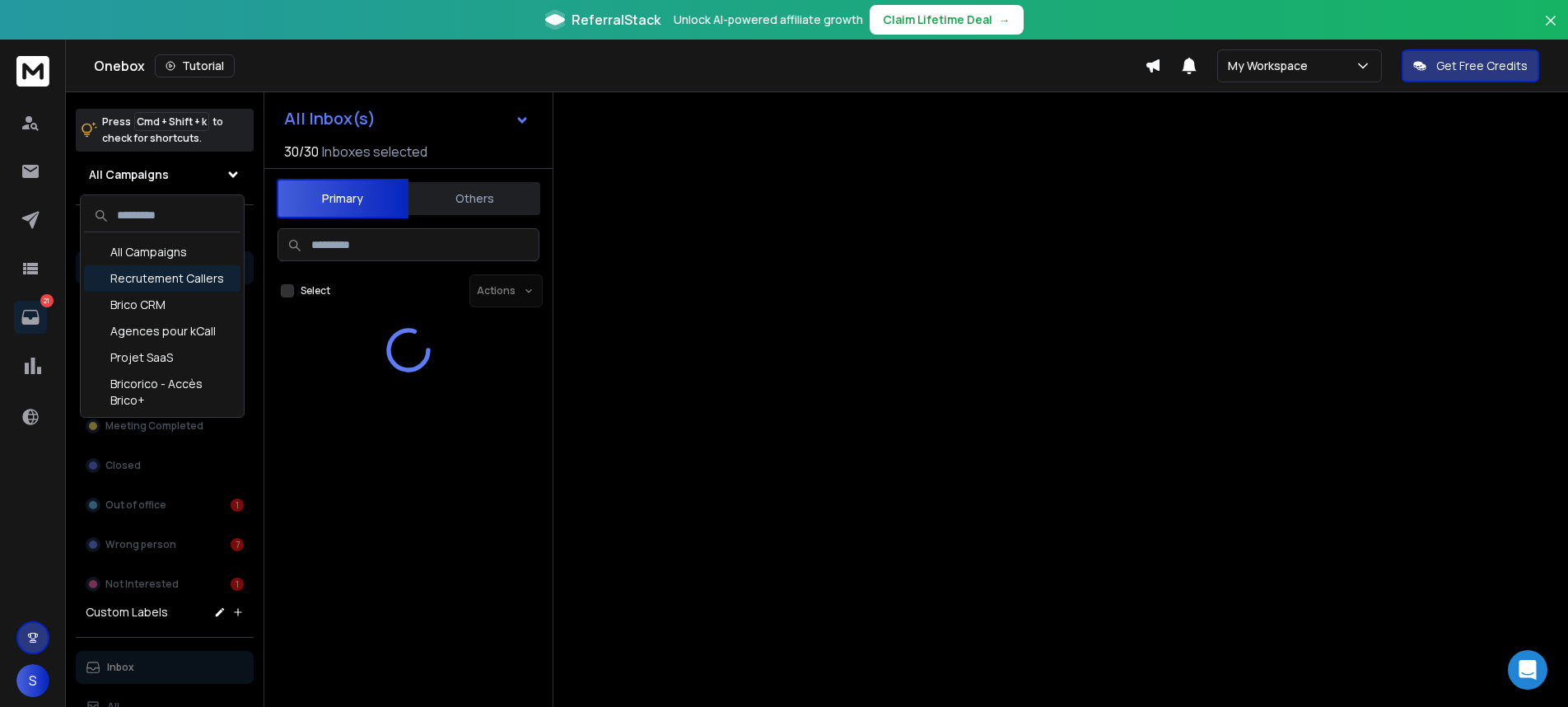
click at [198, 279] on div "Recrutement Callers" at bounding box center [162, 278] width 157 height 27
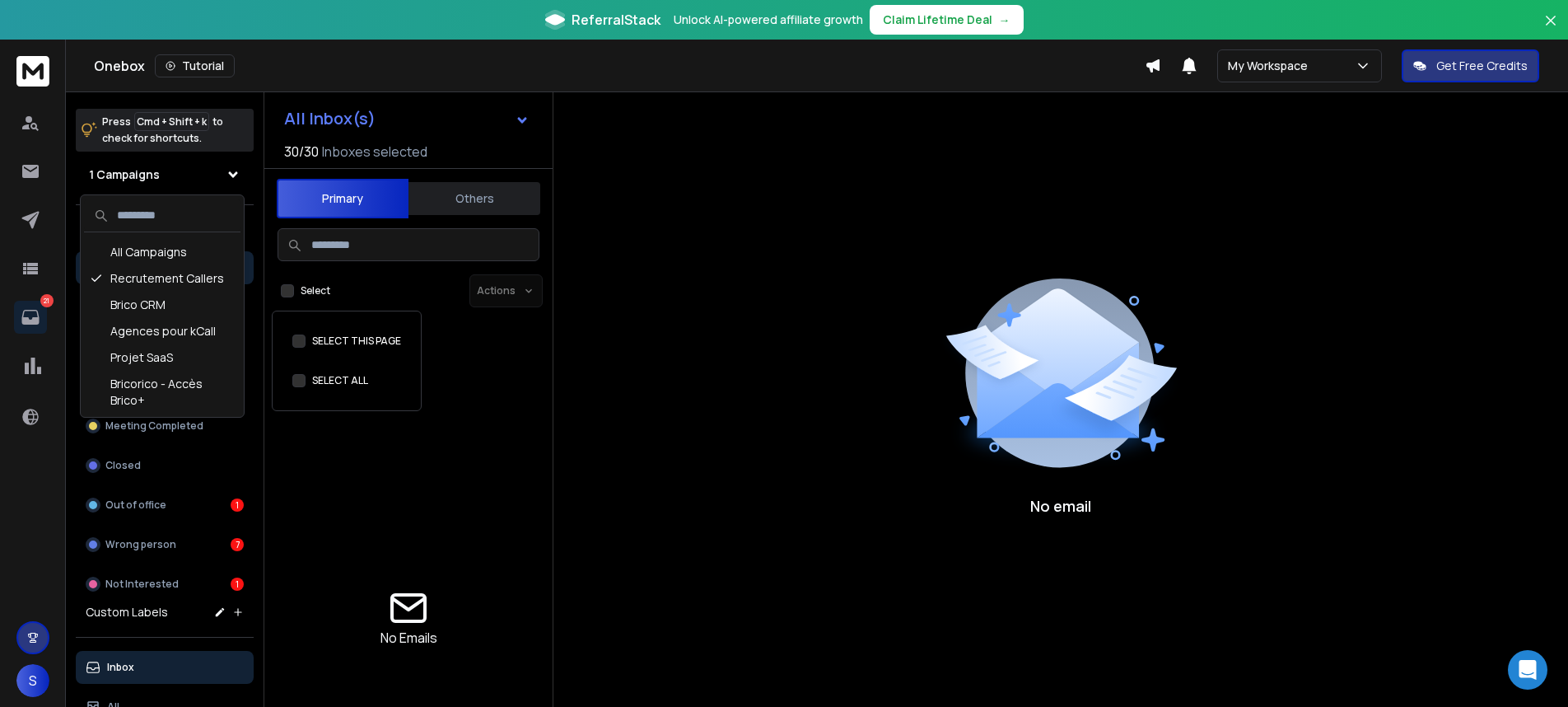
click at [791, 376] on div "No email" at bounding box center [1061, 392] width 1014 height 601
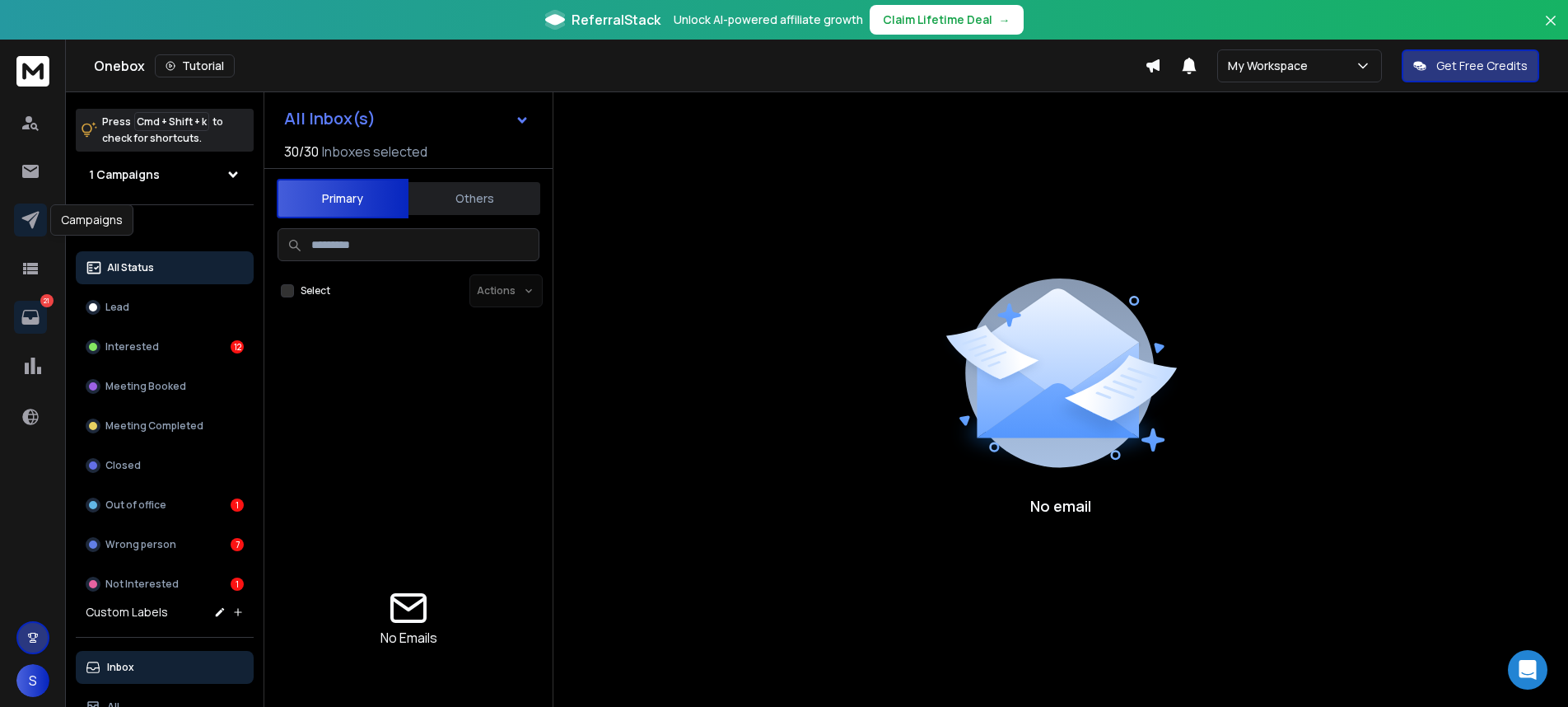
click at [20, 223] on icon at bounding box center [30, 220] width 20 height 20
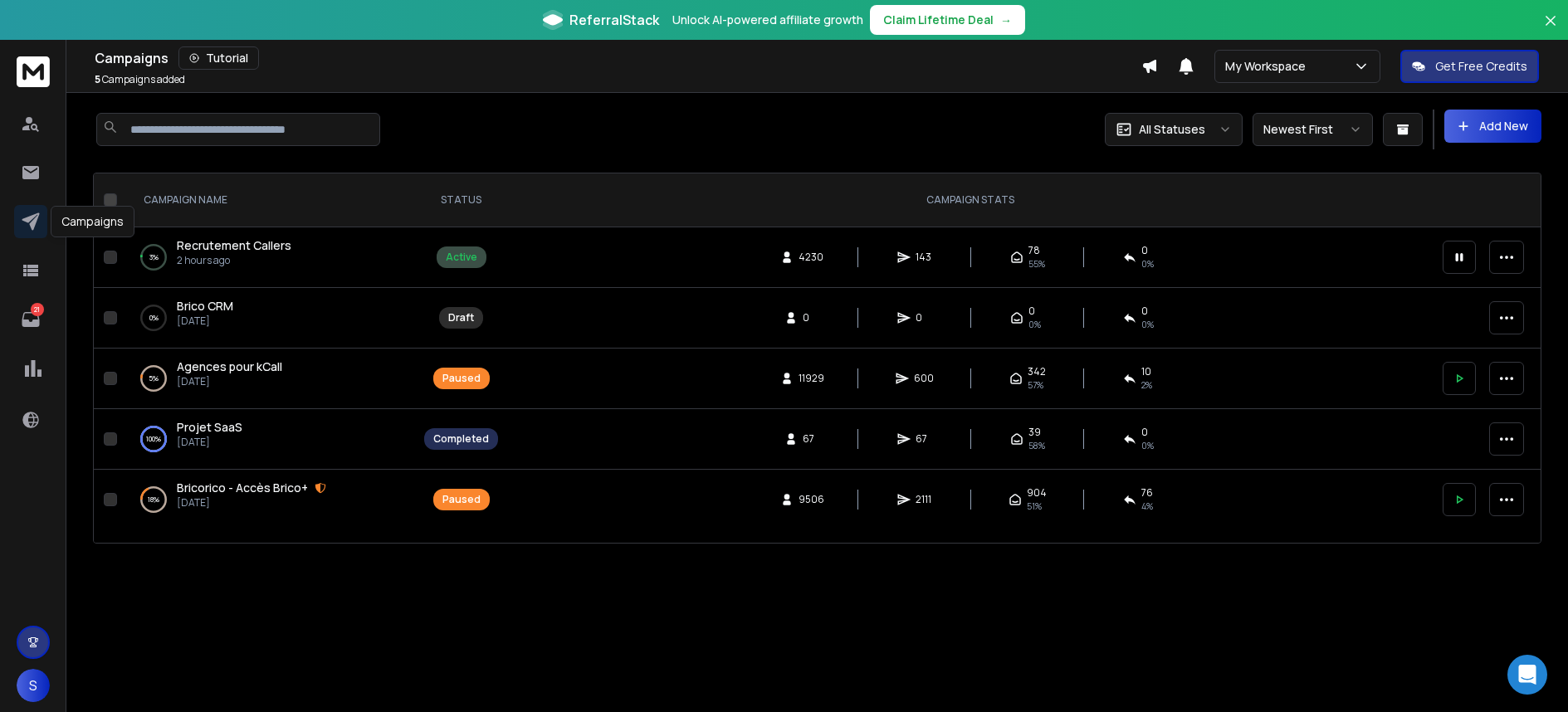
click at [252, 247] on span "Recrutement Callers" at bounding box center [234, 245] width 115 height 16
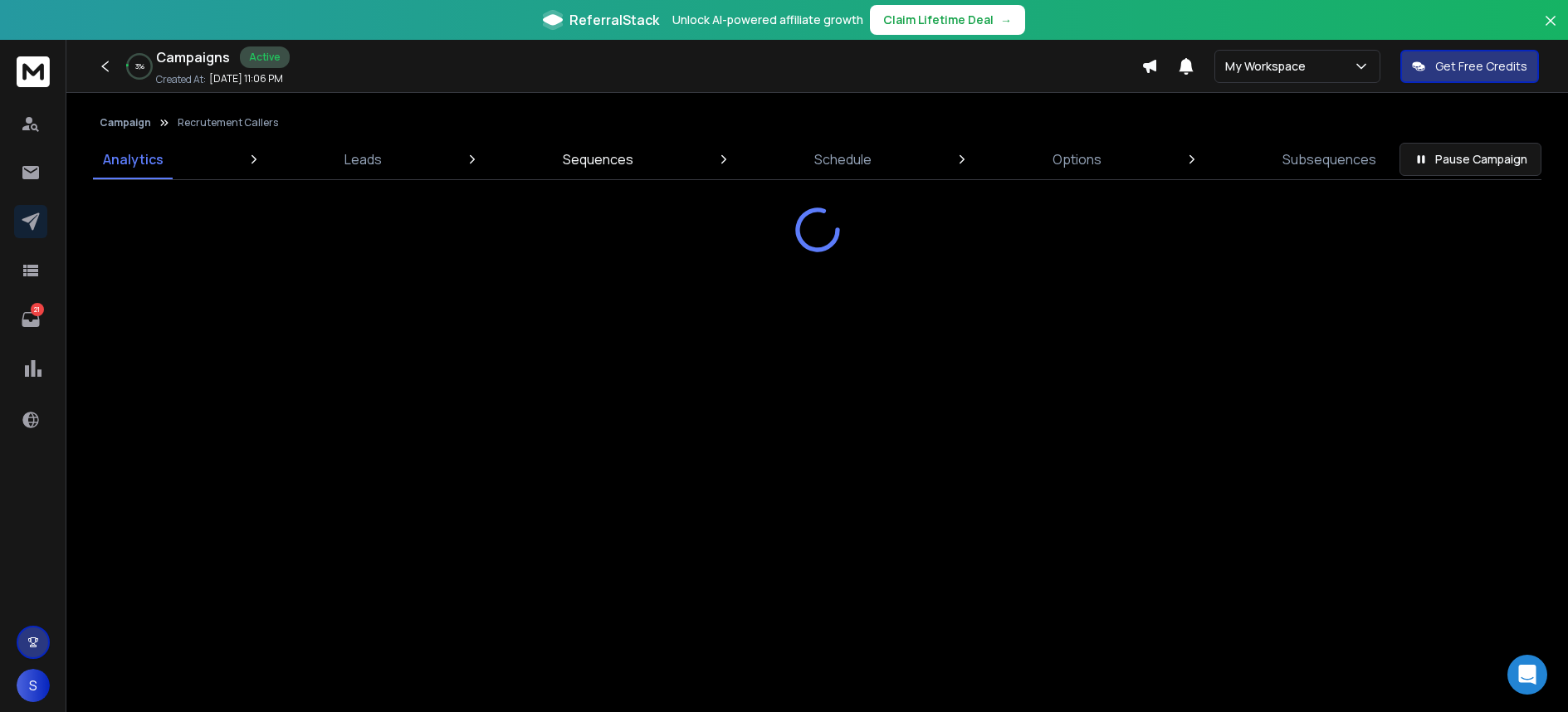
click at [610, 164] on p "Sequences" at bounding box center [598, 160] width 70 height 20
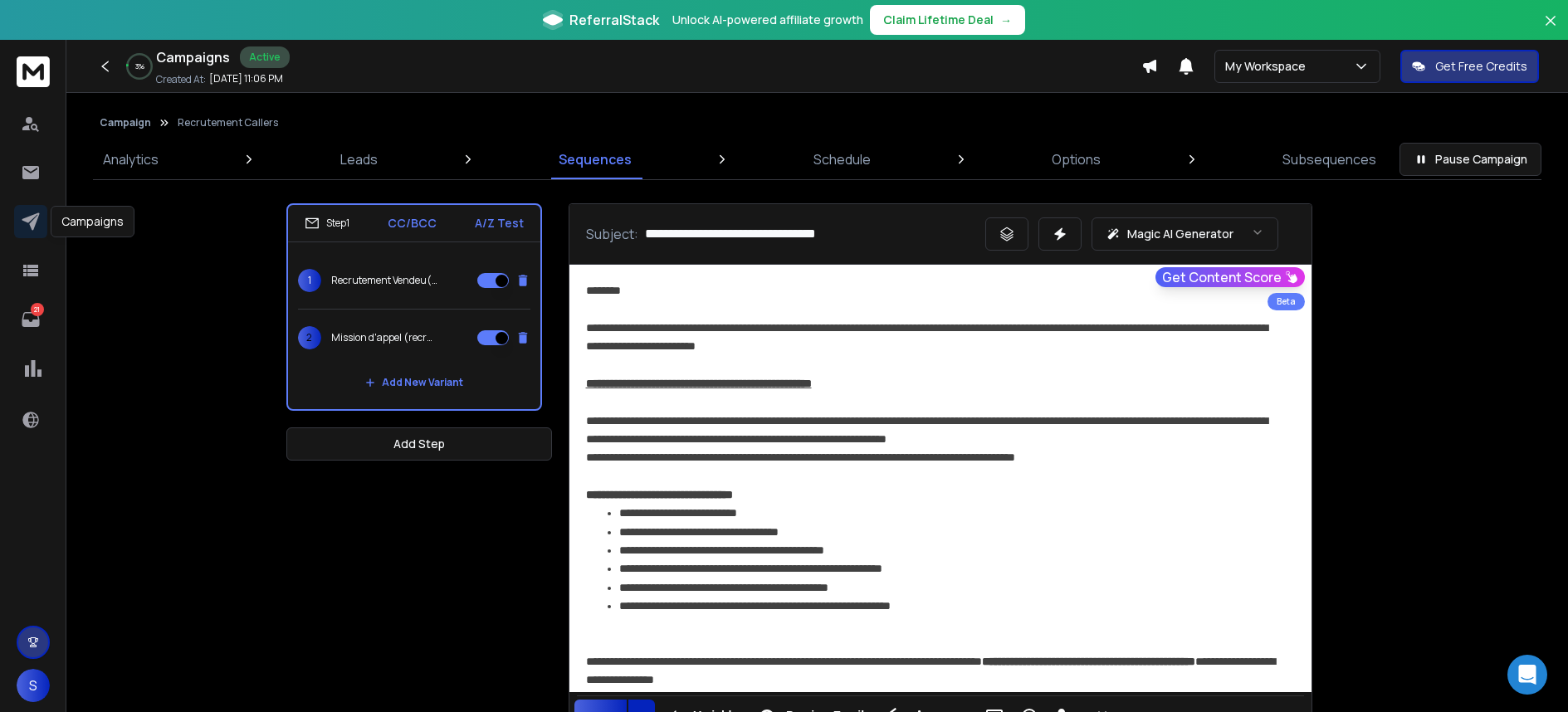
drag, startPoint x: 30, startPoint y: 221, endPoint x: 40, endPoint y: 205, distance: 18.9
click at [30, 220] on icon at bounding box center [30, 222] width 20 height 20
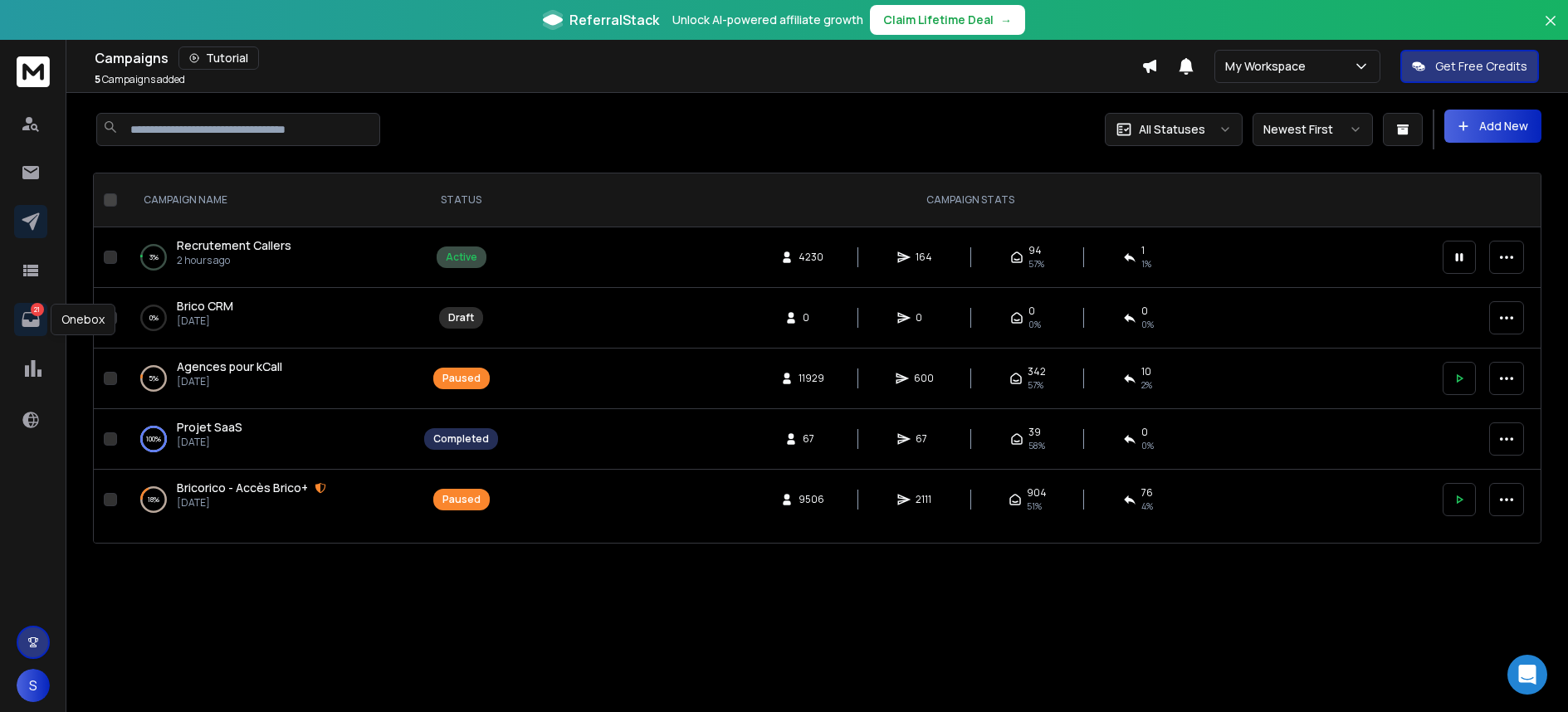
click at [25, 320] on icon at bounding box center [30, 320] width 18 height 15
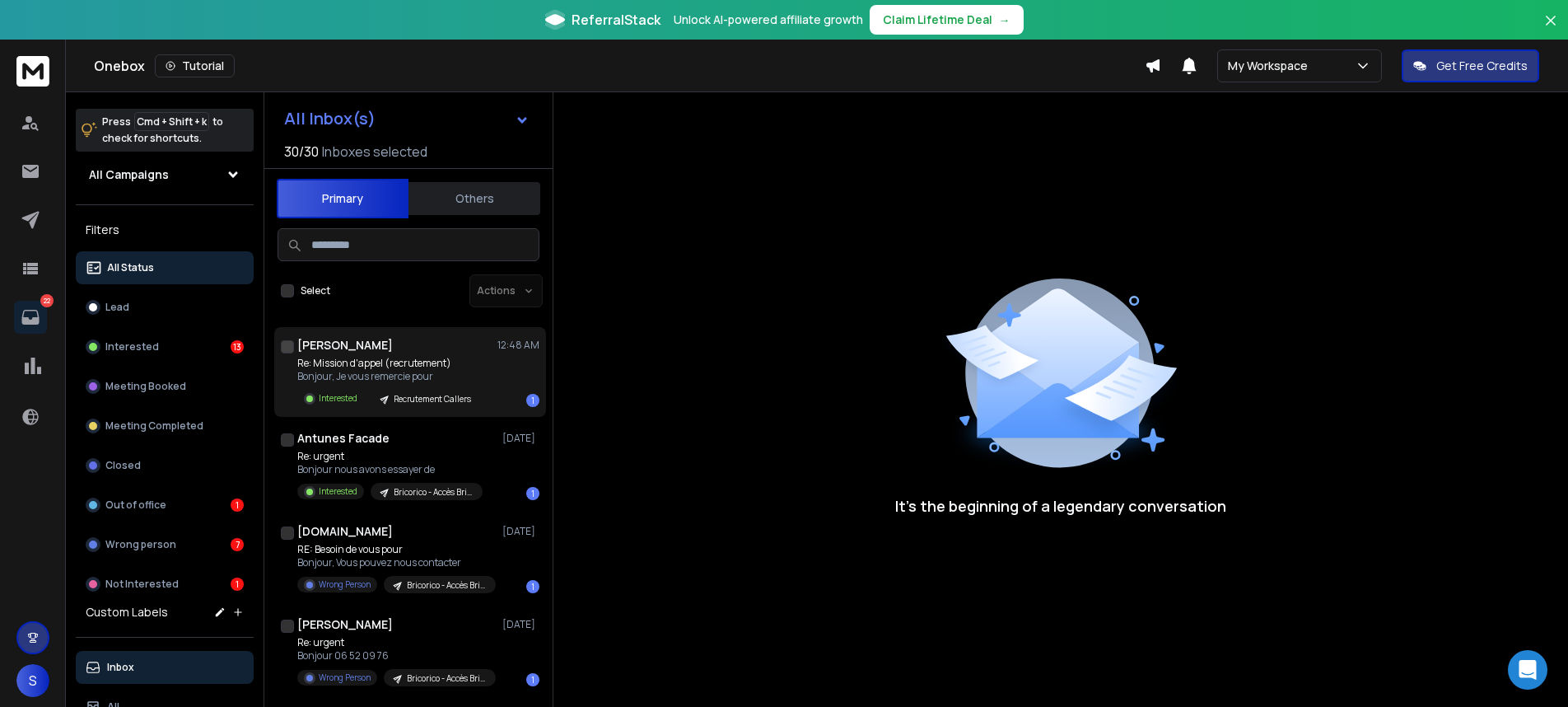
click at [457, 374] on p "Bonjour, Je vous remercie pour" at bounding box center [389, 376] width 183 height 13
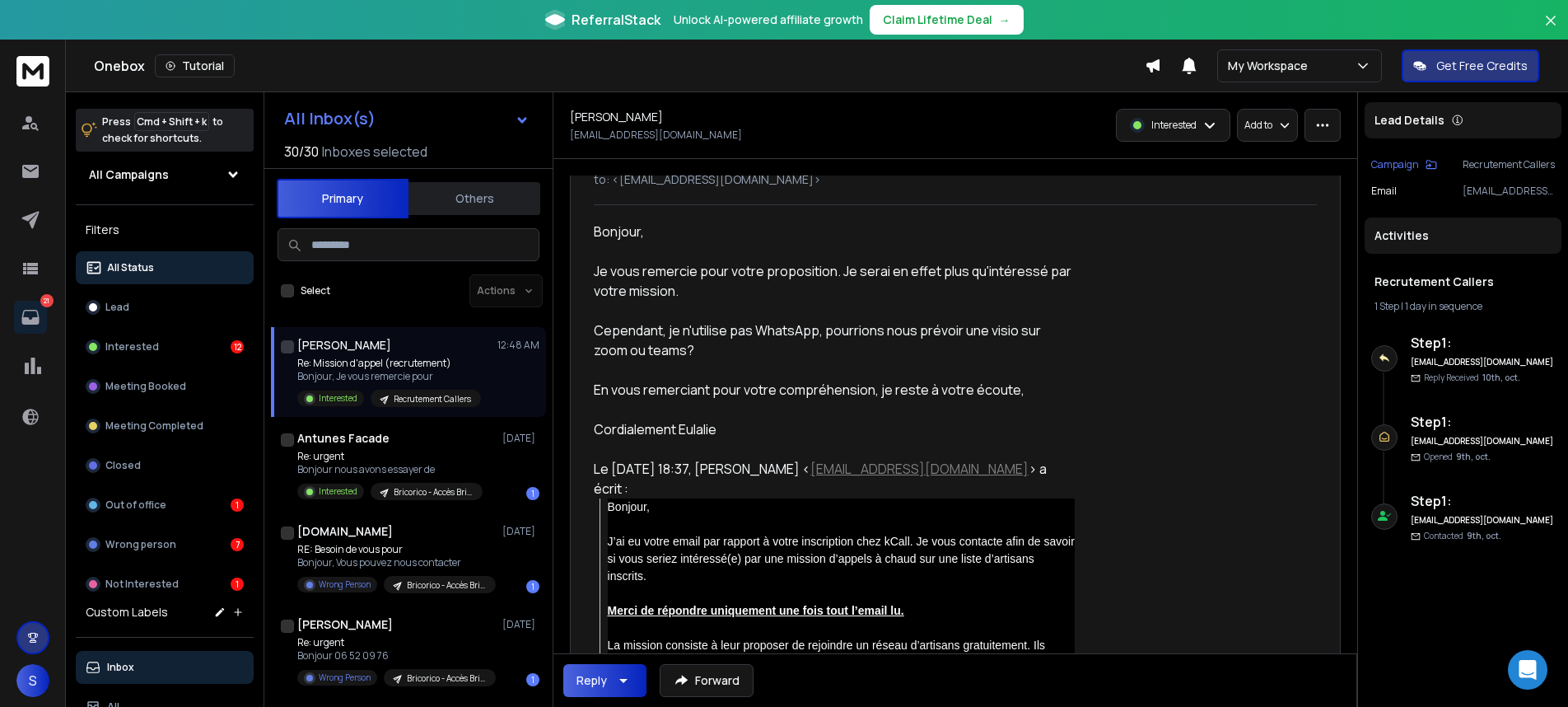
scroll to position [115, 0]
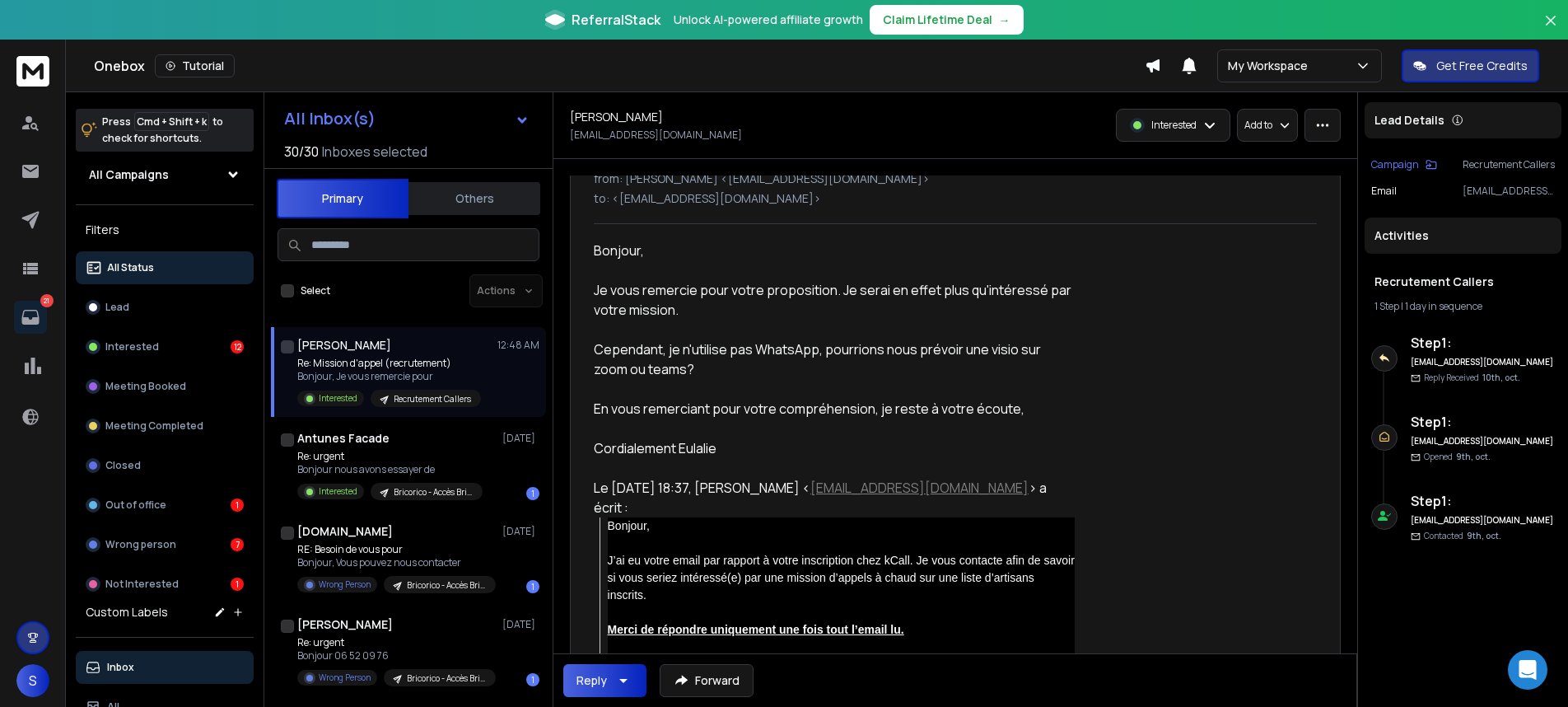
click at [602, 683] on div "Reply" at bounding box center [591, 680] width 30 height 17
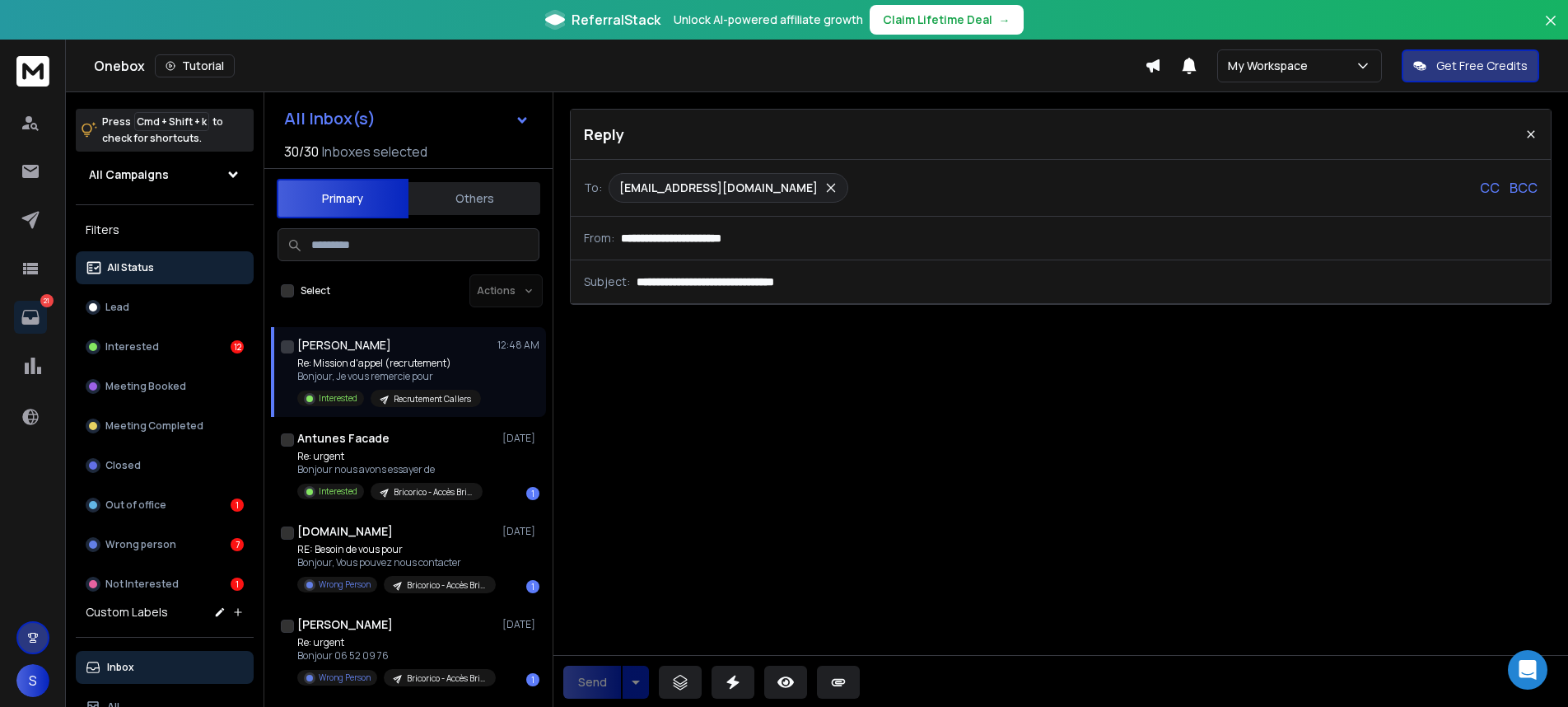
scroll to position [0, 0]
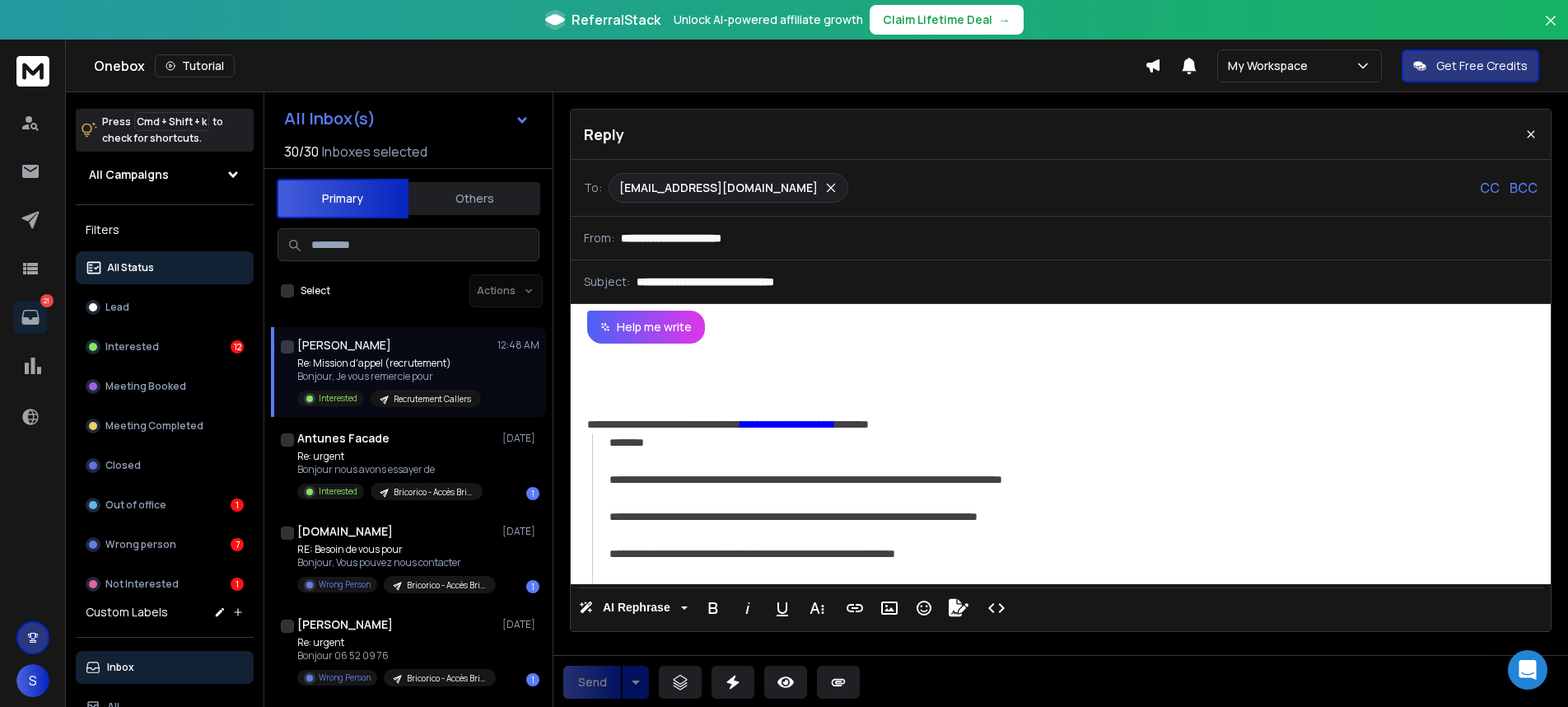
click at [704, 374] on div at bounding box center [1060, 369] width 947 height 18
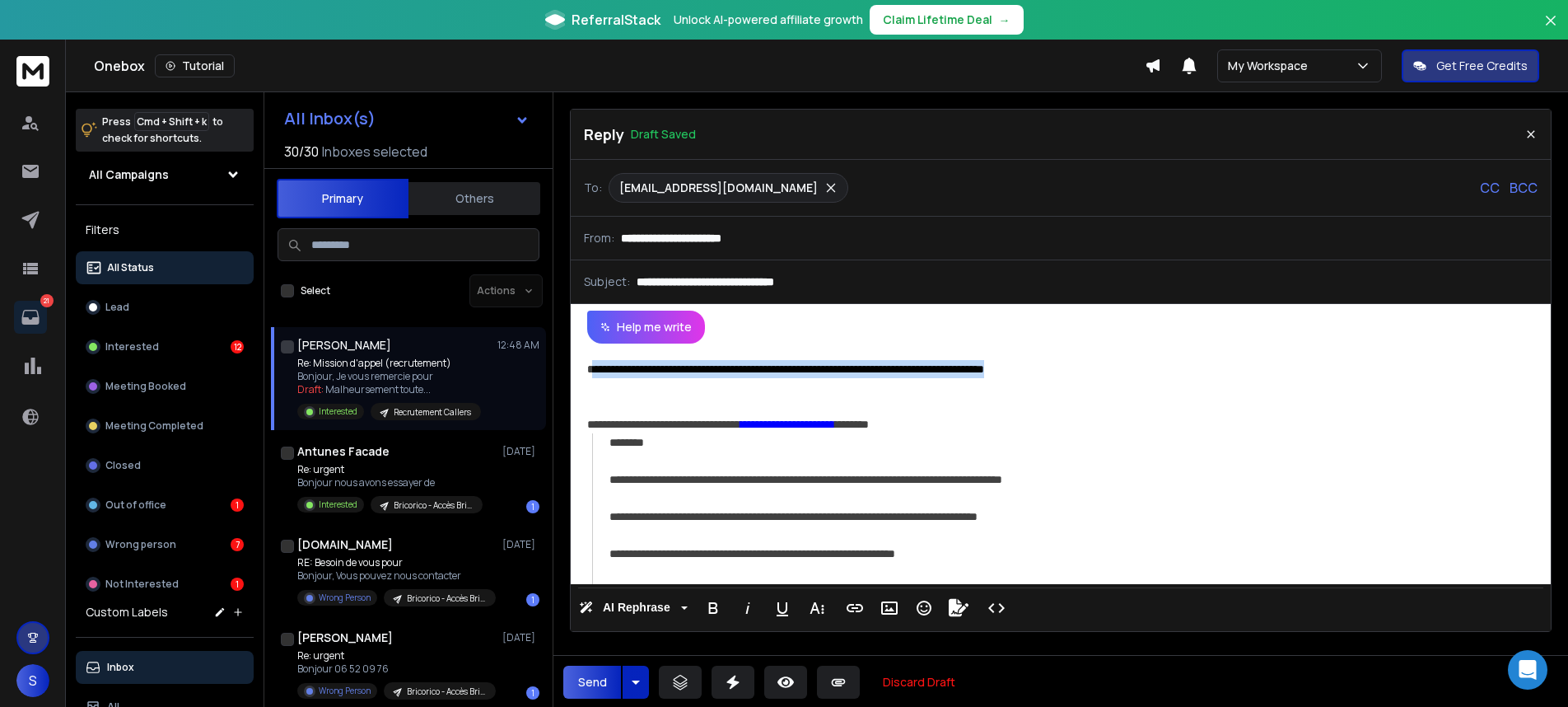
drag, startPoint x: 1116, startPoint y: 365, endPoint x: 602, endPoint y: 367, distance: 514.0
click at [600, 366] on div "**********" at bounding box center [1052, 369] width 930 height 18
click at [626, 371] on div "**********" at bounding box center [1052, 369] width 930 height 18
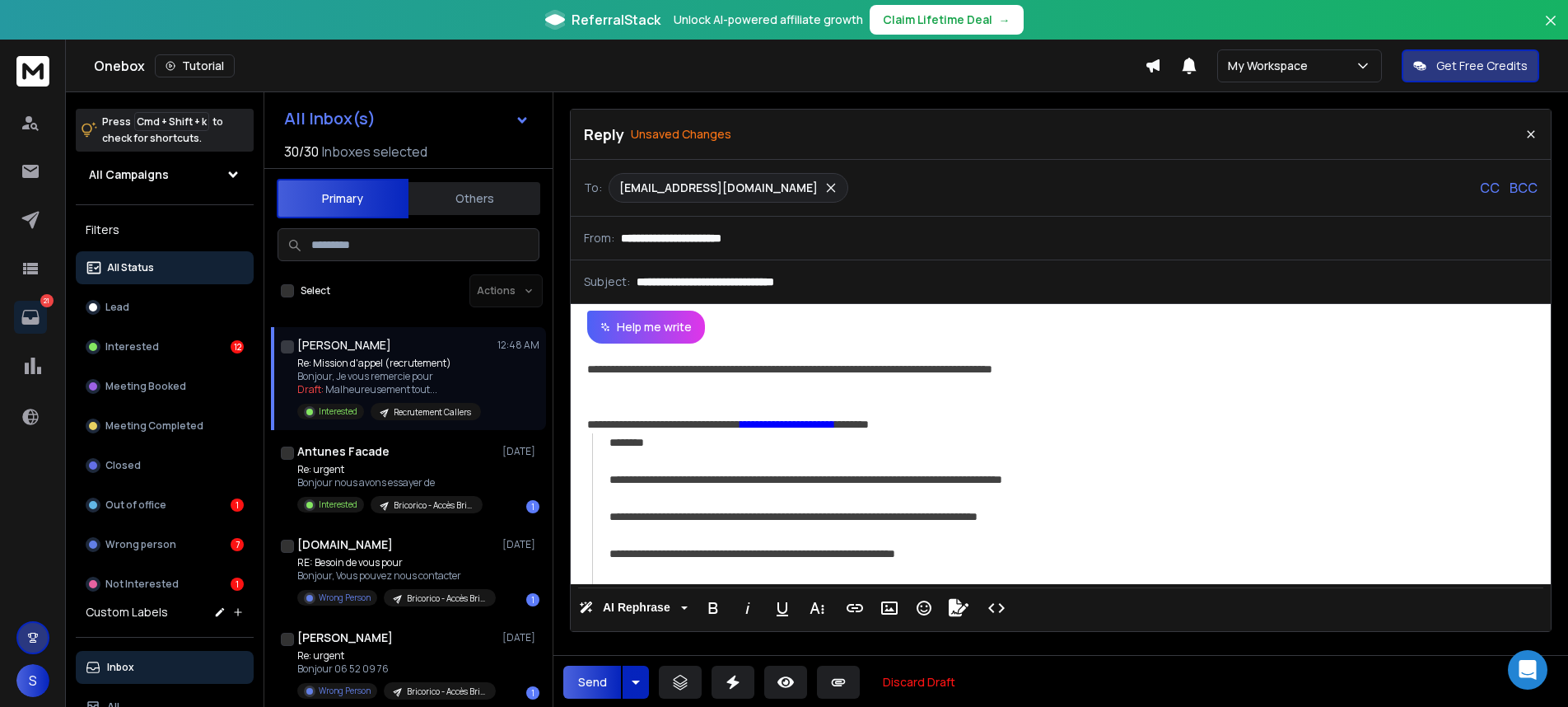
click at [1106, 374] on div "**********" at bounding box center [1052, 369] width 930 height 18
click at [584, 689] on button "Send" at bounding box center [591, 682] width 58 height 33
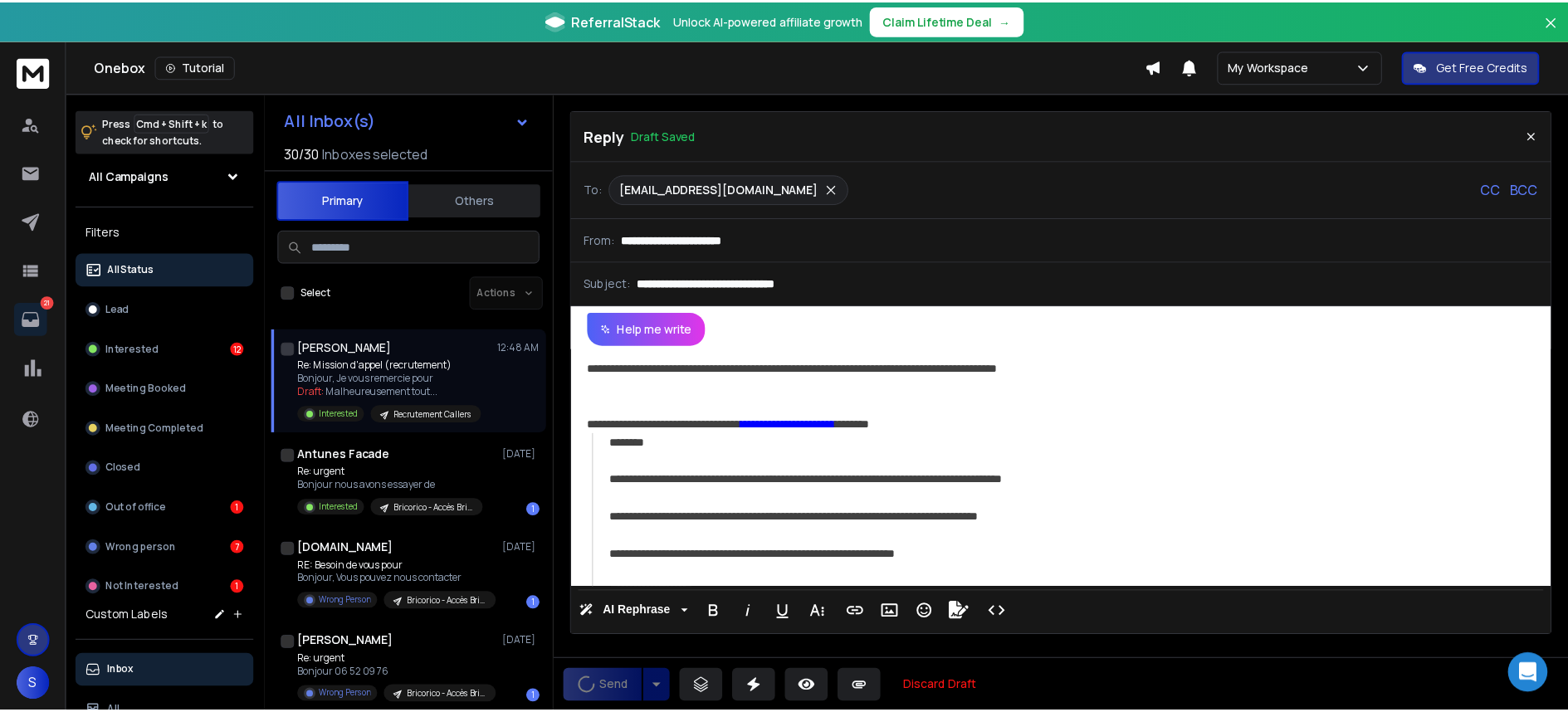
scroll to position [4, 0]
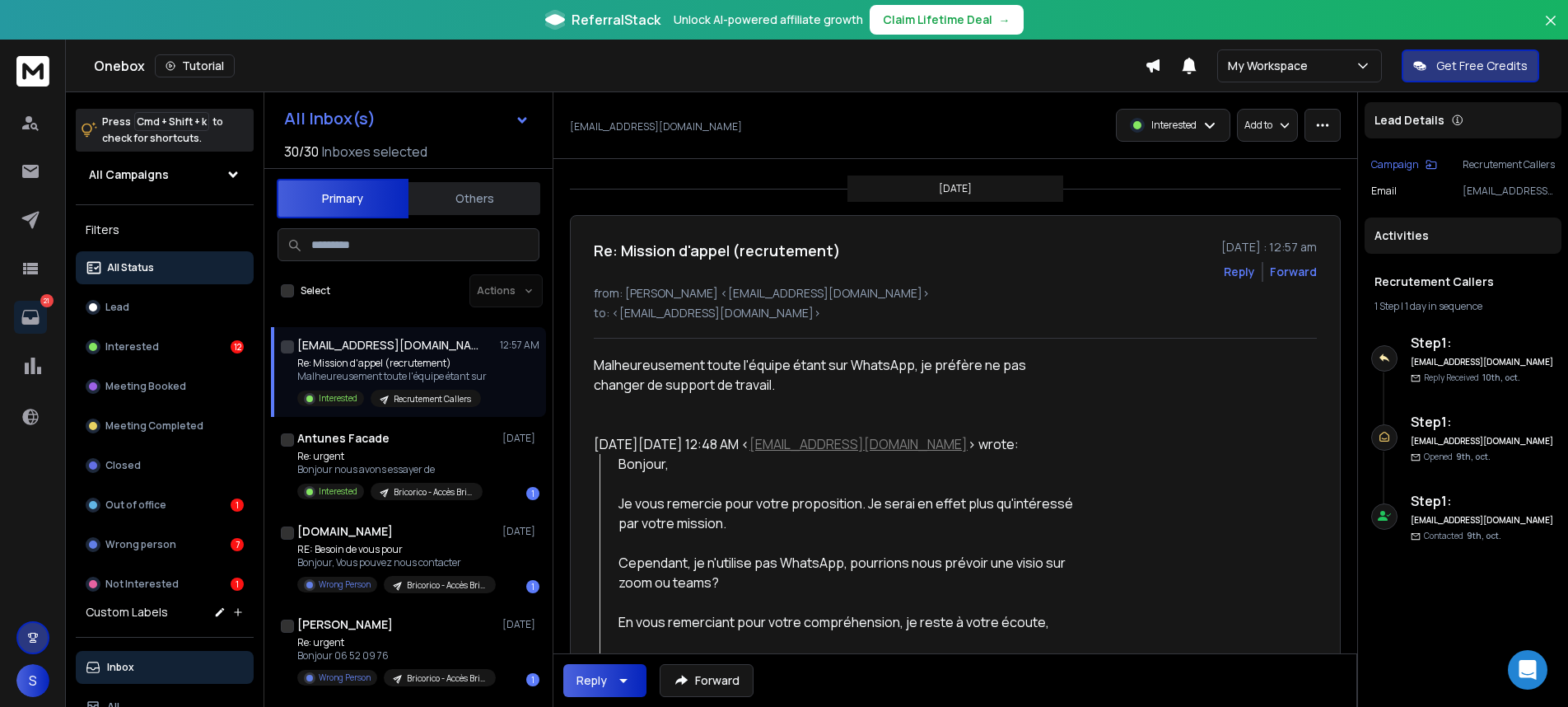
click at [473, 348] on div "[EMAIL_ADDRESS][DOMAIN_NAME] 12:57 AM" at bounding box center [418, 345] width 242 height 17
click at [37, 214] on icon at bounding box center [29, 220] width 17 height 17
